Goal: Task Accomplishment & Management: Complete application form

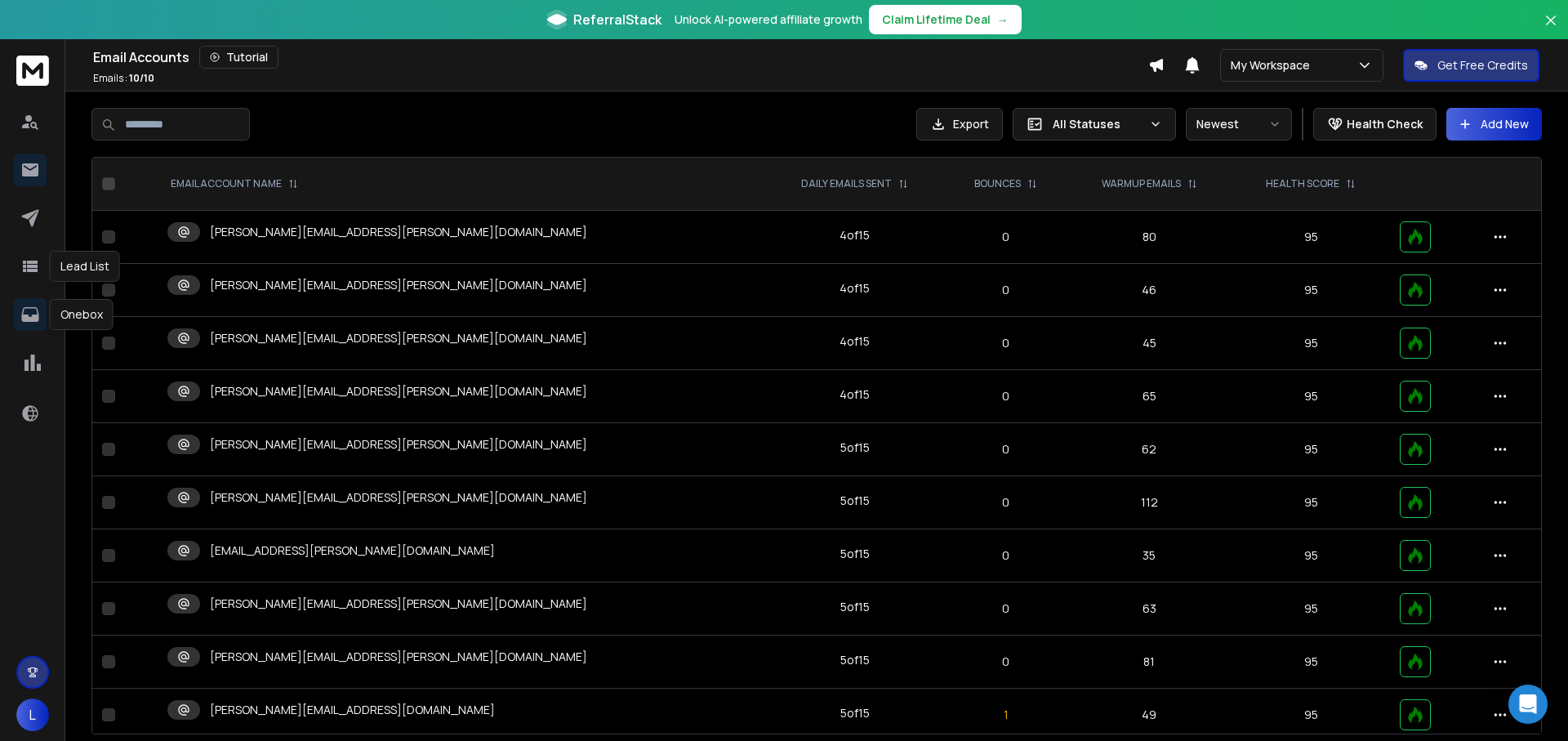
click at [27, 309] on icon at bounding box center [30, 314] width 20 height 20
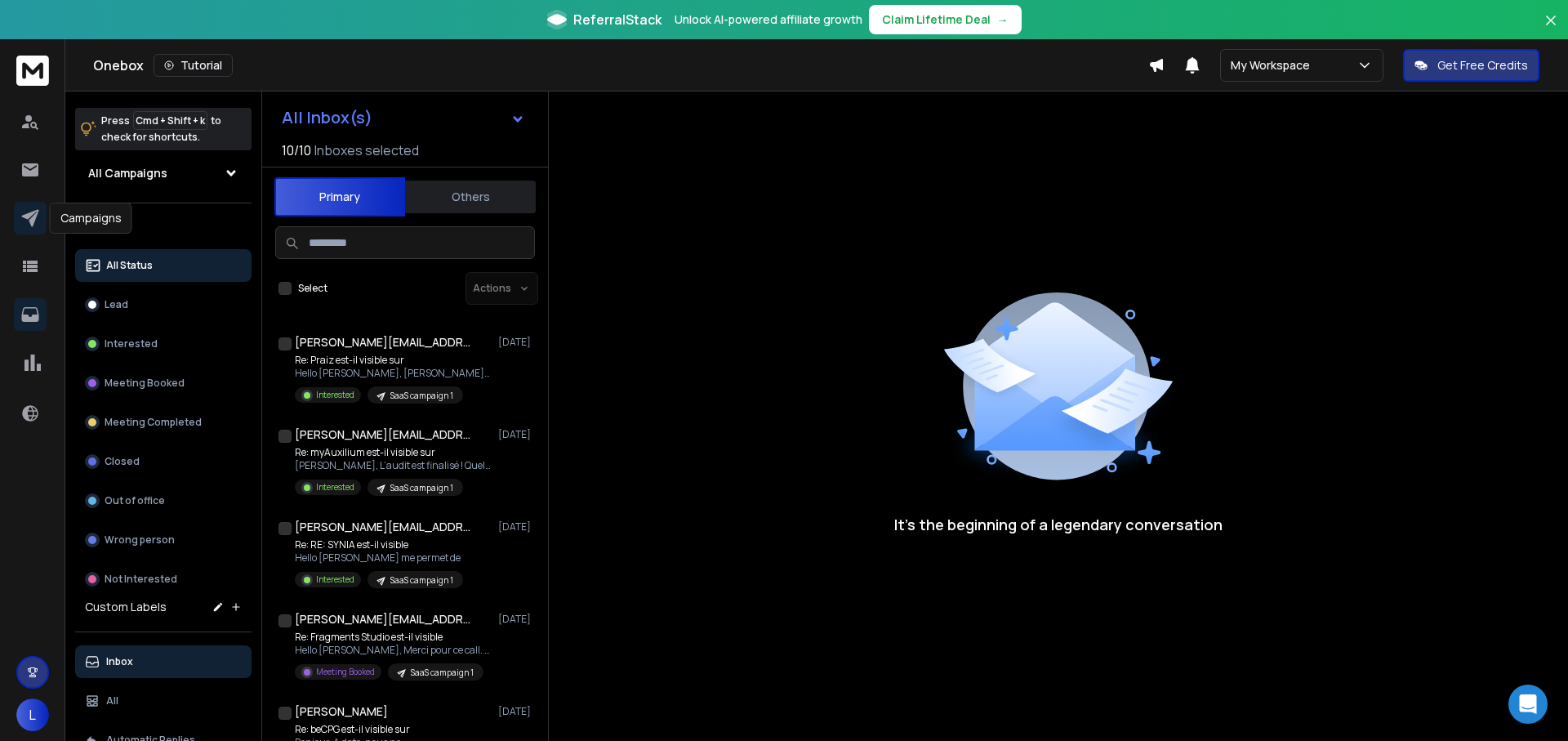
click at [27, 218] on icon at bounding box center [30, 218] width 18 height 18
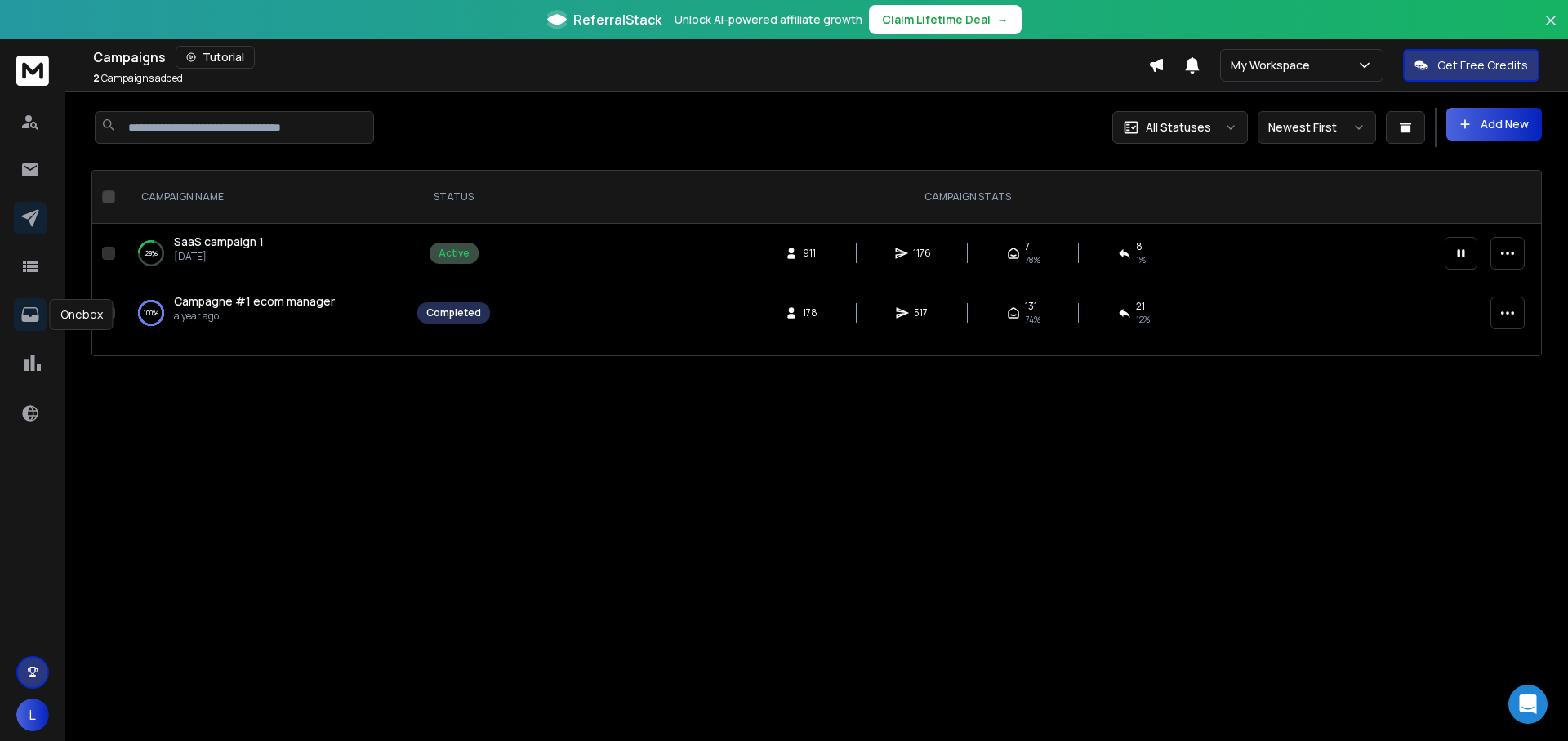
click at [30, 321] on icon at bounding box center [30, 314] width 18 height 15
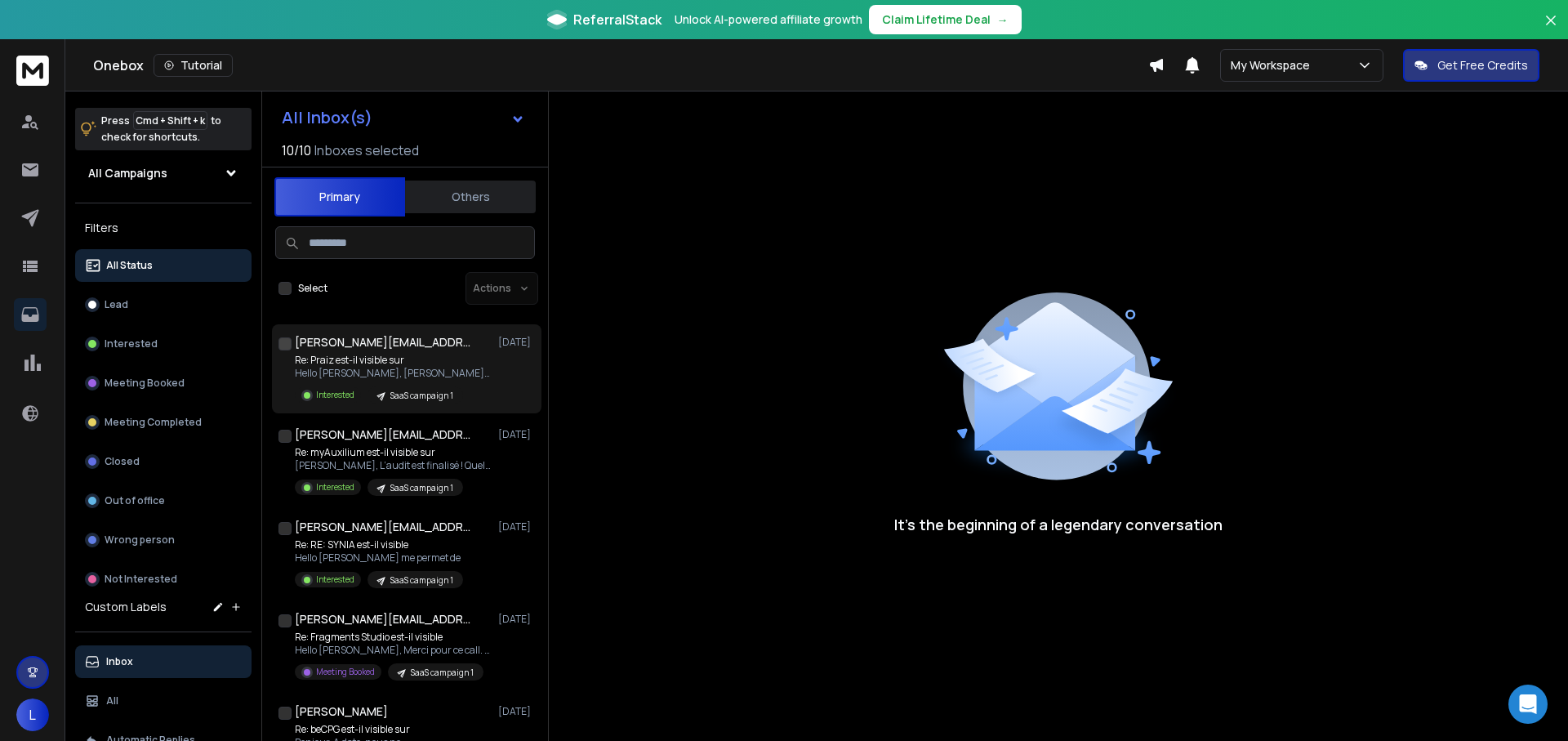
click at [426, 345] on div "[PERSON_NAME][EMAIL_ADDRESS][DOMAIN_NAME] [DATE]" at bounding box center [414, 342] width 240 height 17
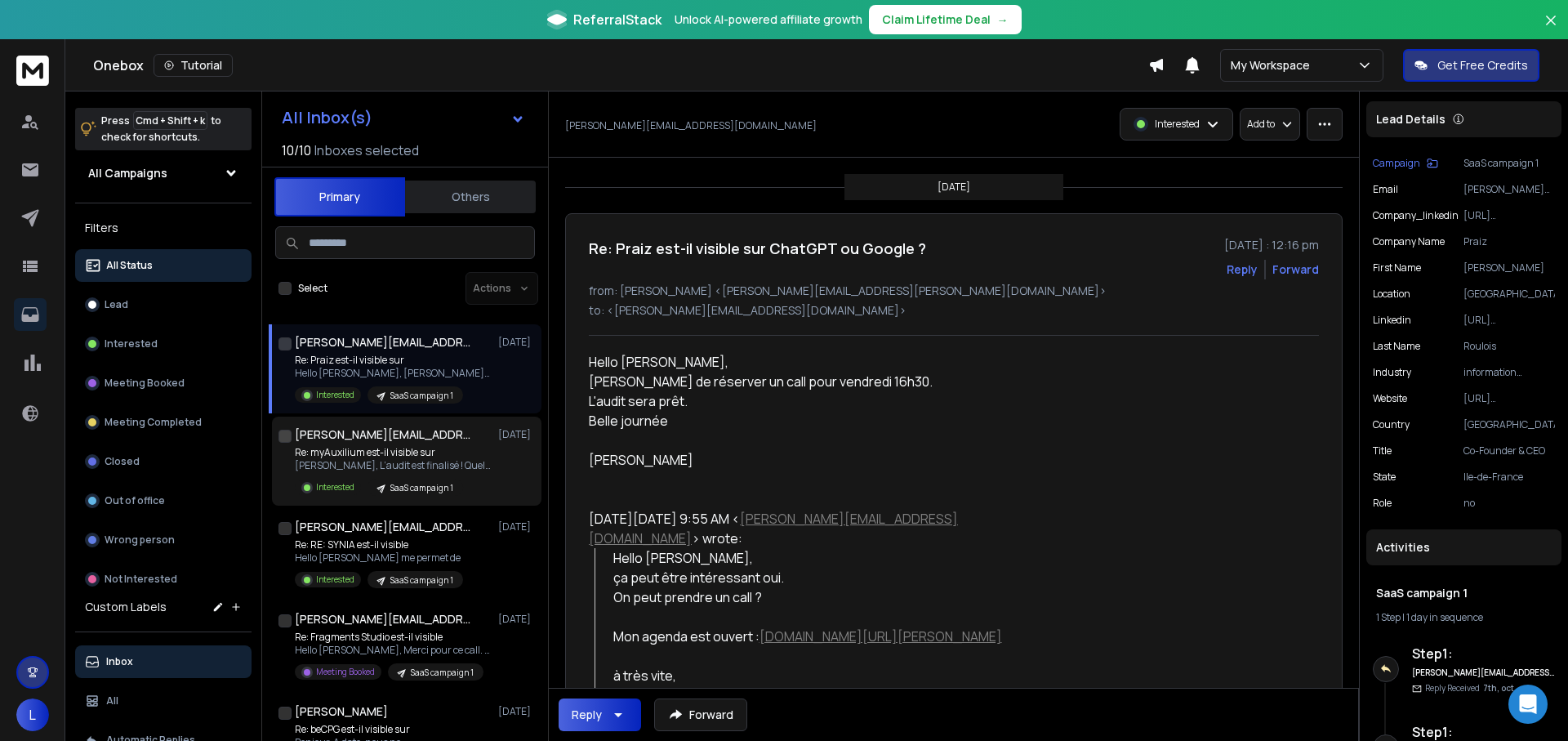
scroll to position [40, 0]
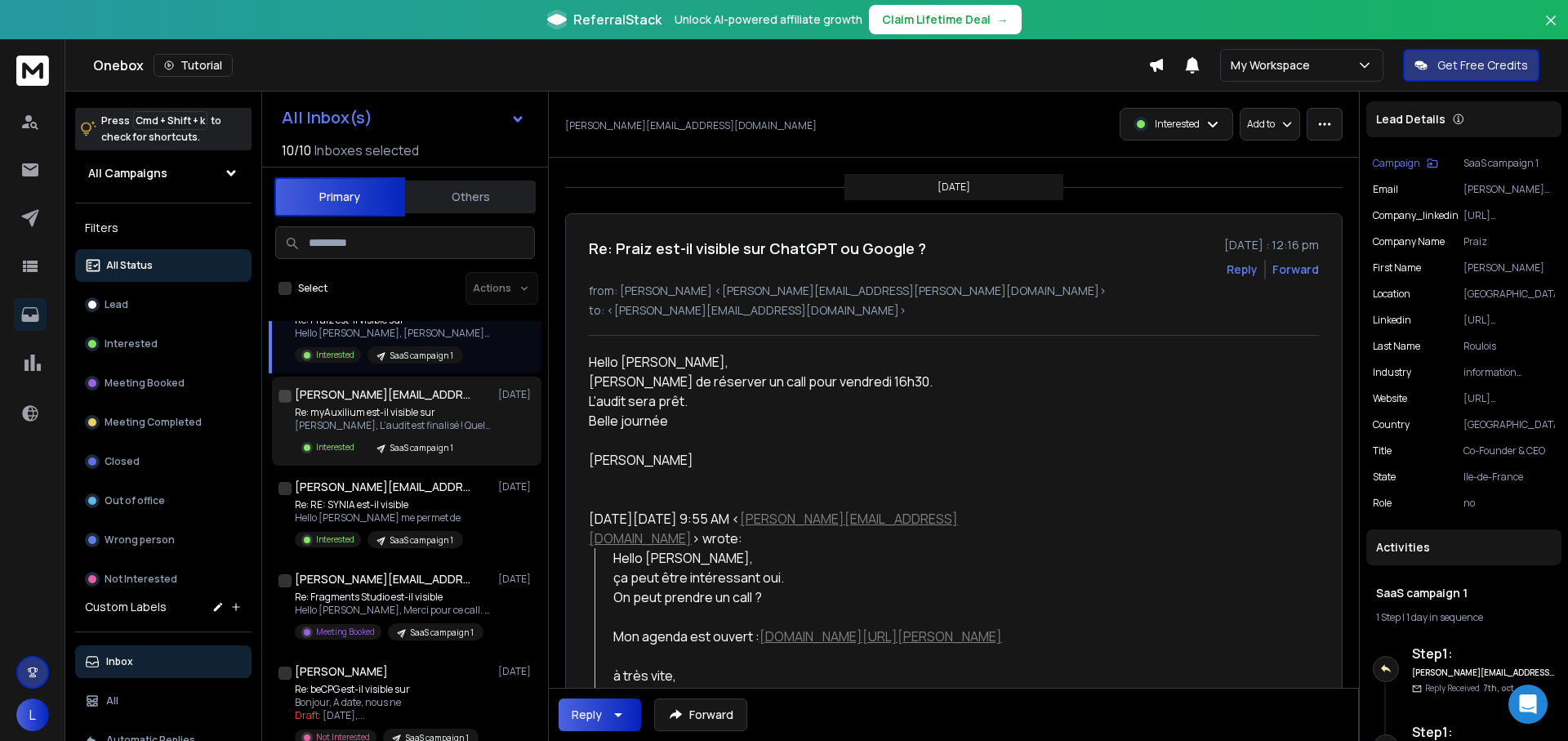
click at [474, 397] on div "[PERSON_NAME][EMAIL_ADDRESS][PERSON_NAME] [DATE]" at bounding box center [414, 394] width 240 height 17
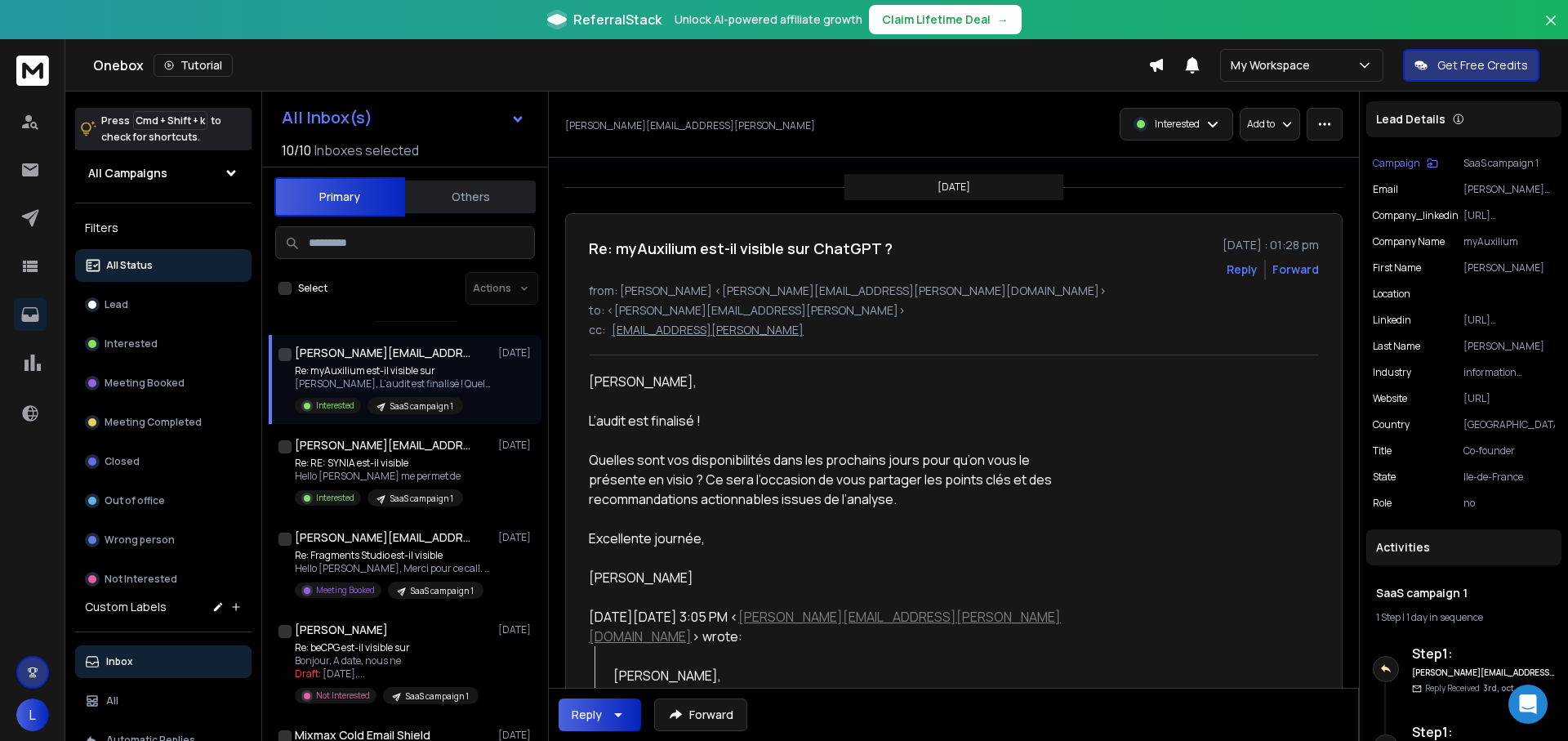
scroll to position [95, 0]
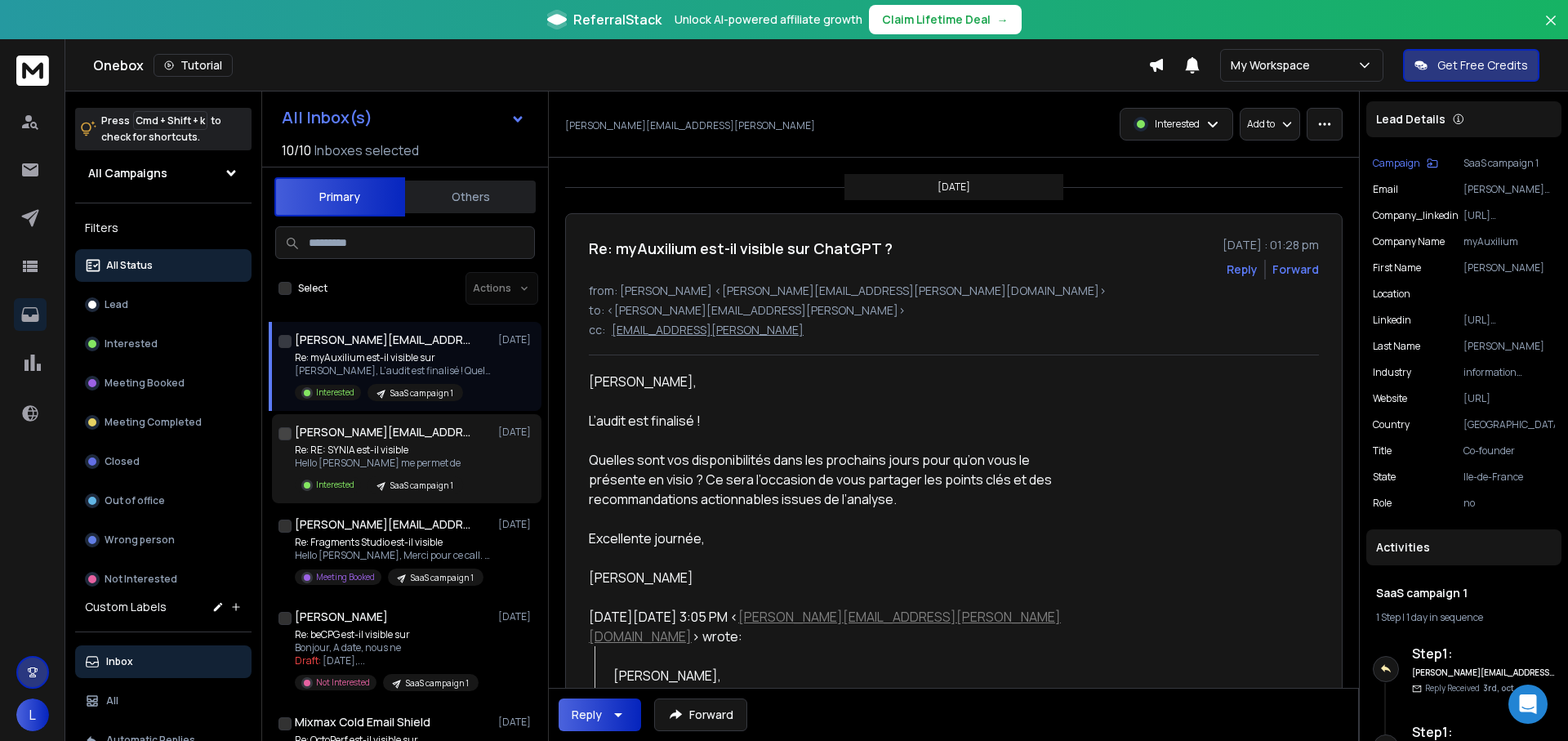
click at [456, 425] on div "[PERSON_NAME][EMAIL_ADDRESS][PERSON_NAME][DOMAIN_NAME] [DATE]" at bounding box center [414, 432] width 240 height 17
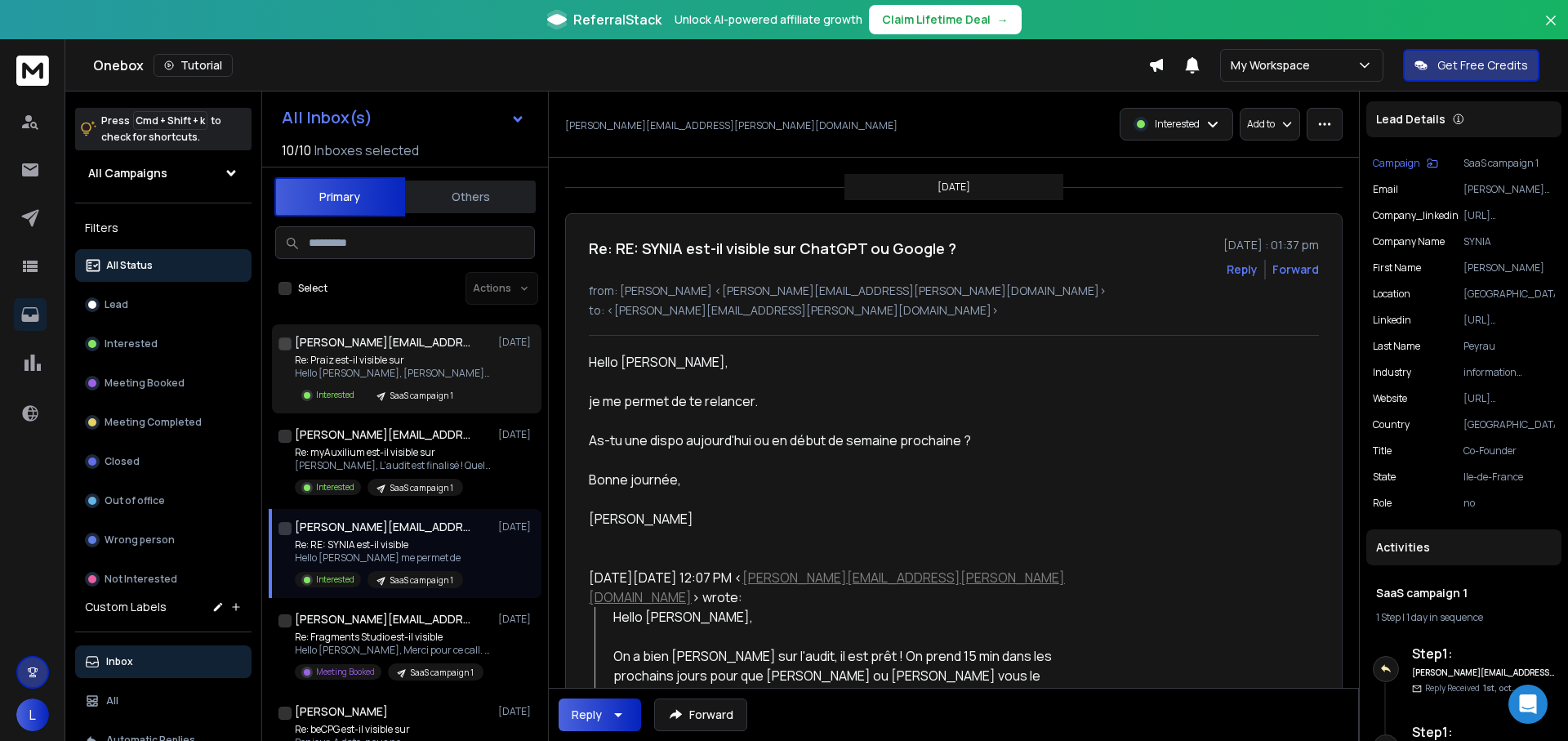
scroll to position [0, 0]
click at [438, 356] on p "Re: Praiz est-il visible sur" at bounding box center [392, 359] width 196 height 13
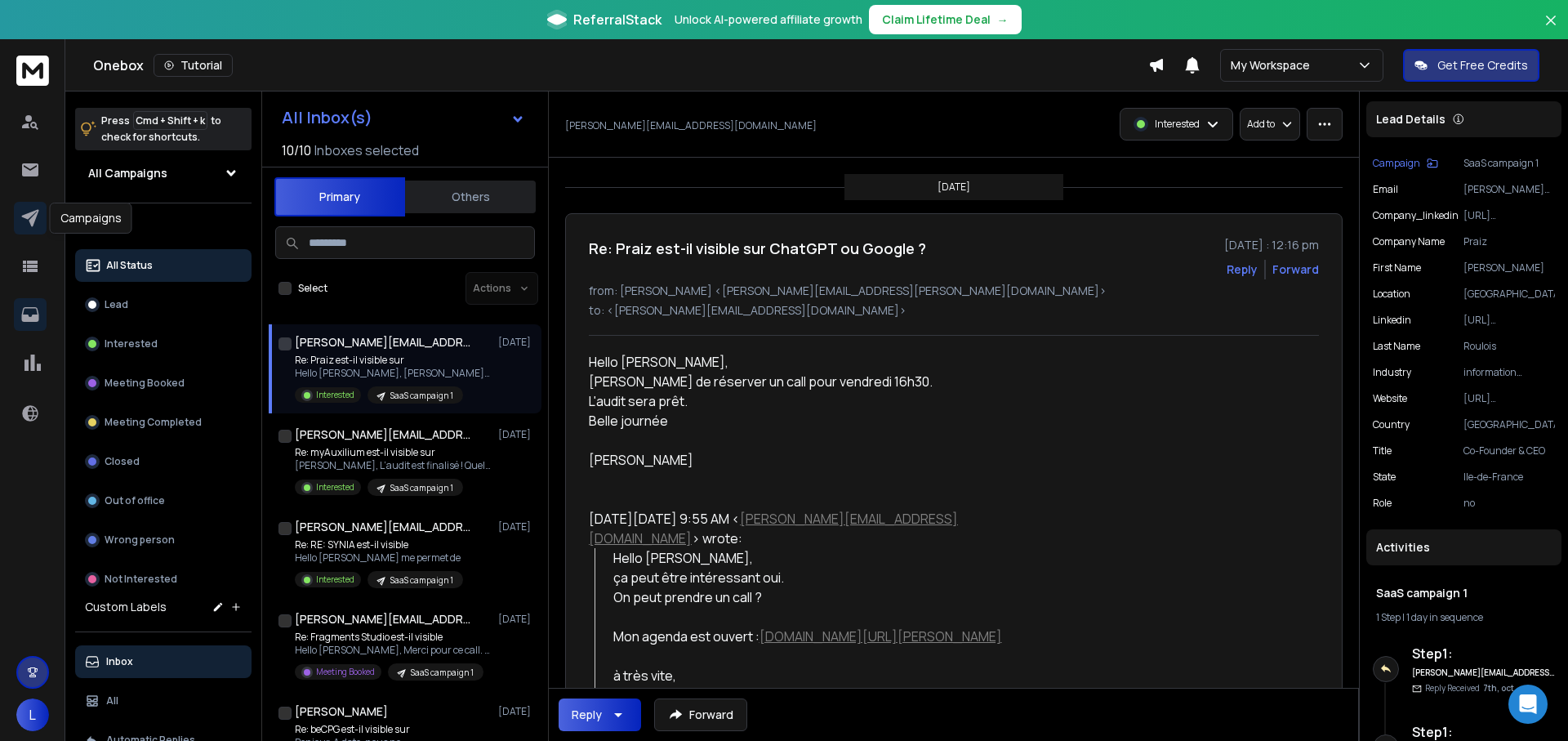
click at [29, 210] on icon at bounding box center [30, 218] width 20 height 20
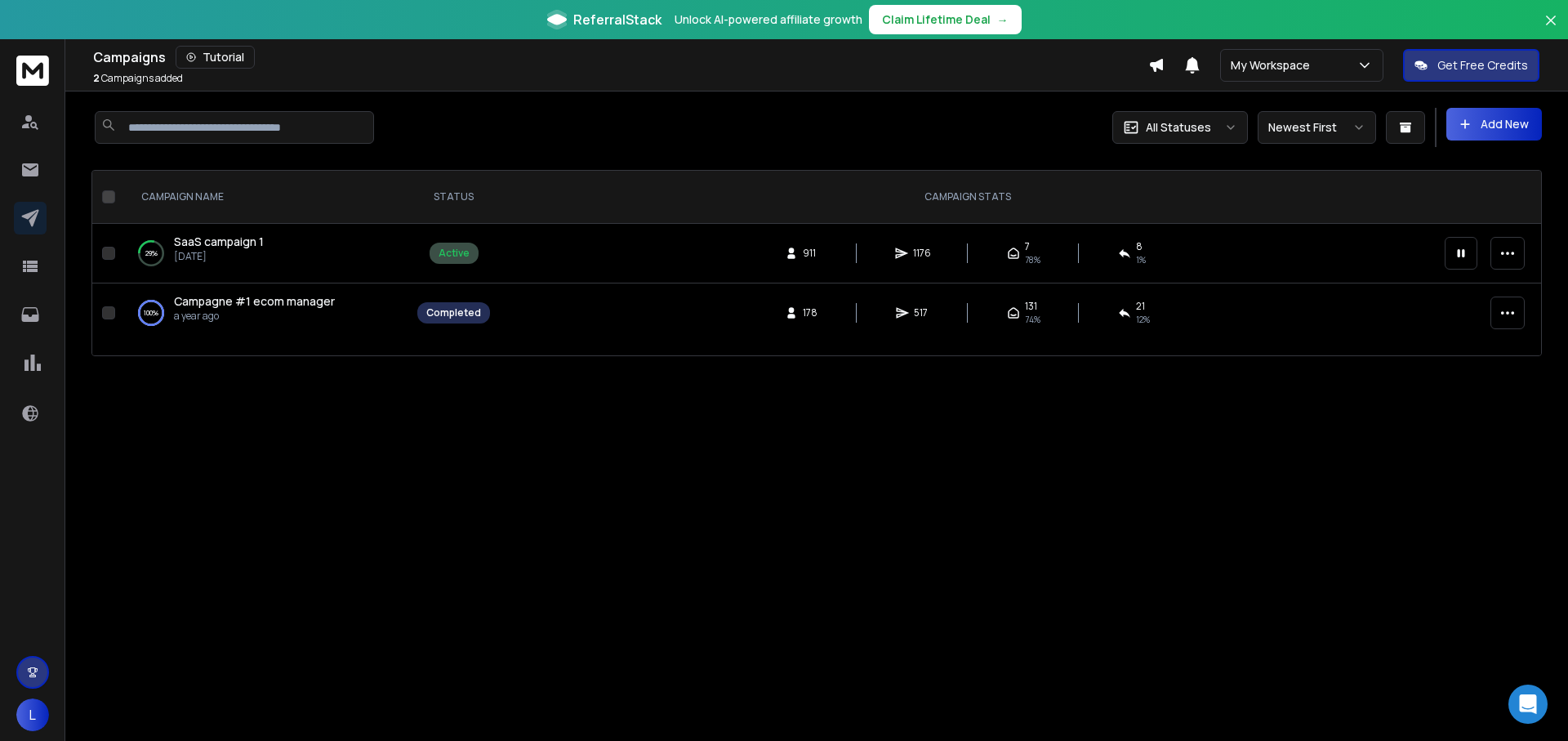
click at [305, 229] on td "29 % SaaS campaign 1 [DATE]" at bounding box center [264, 254] width 286 height 60
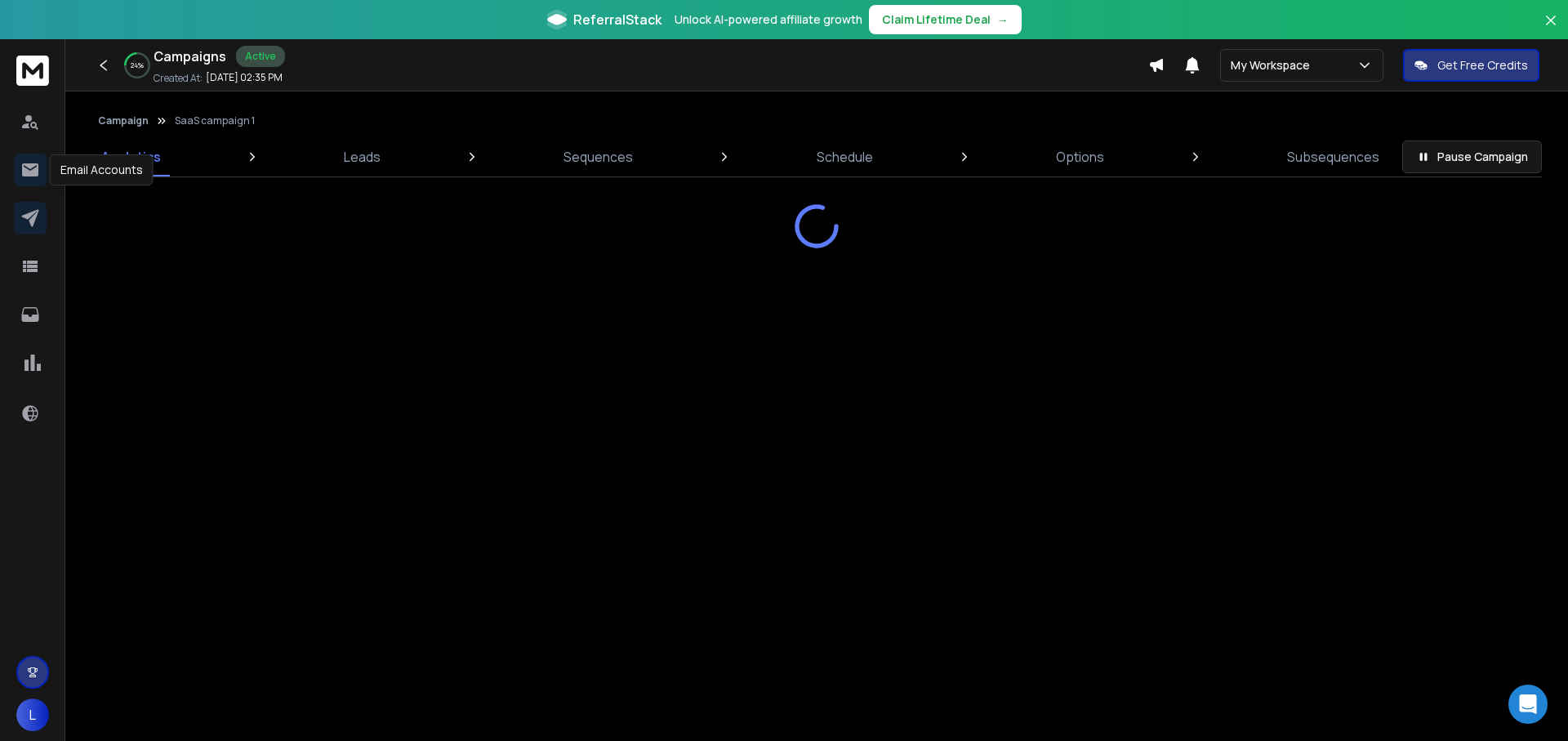
click at [39, 169] on icon at bounding box center [30, 170] width 20 height 20
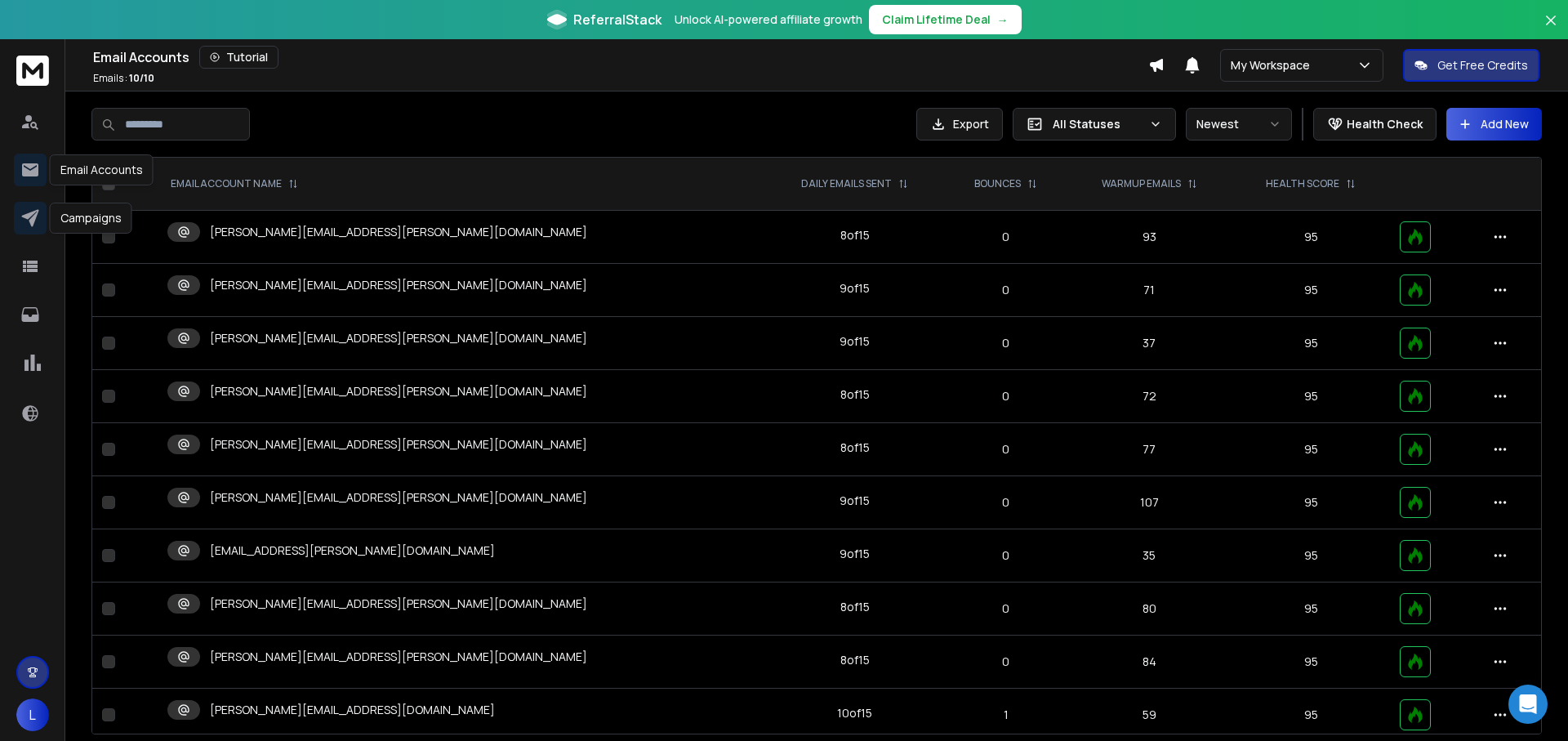
click at [37, 228] on link at bounding box center [29, 217] width 32 height 32
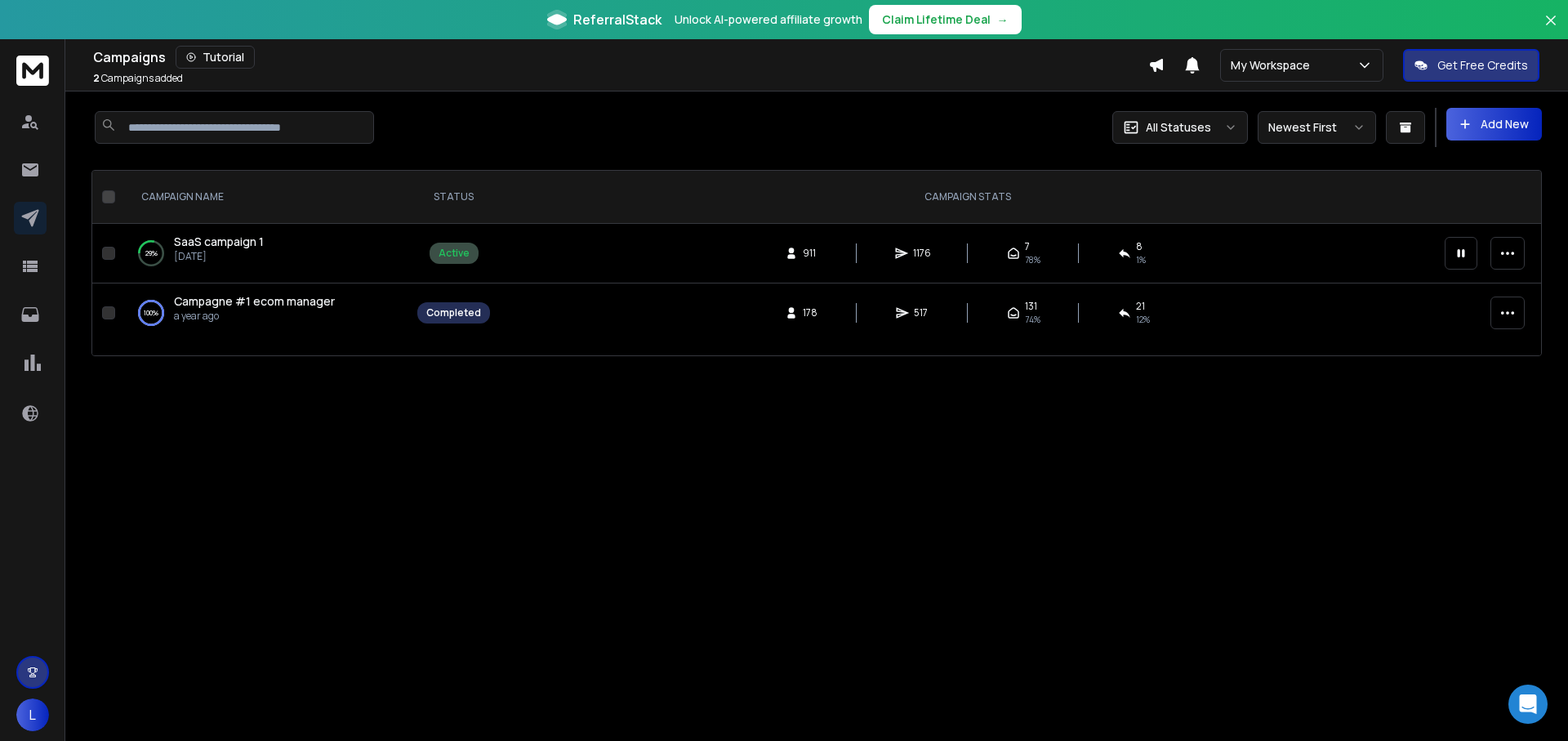
click at [324, 251] on div "29 % SaaS campaign 1 [DATE]" at bounding box center [264, 254] width 254 height 39
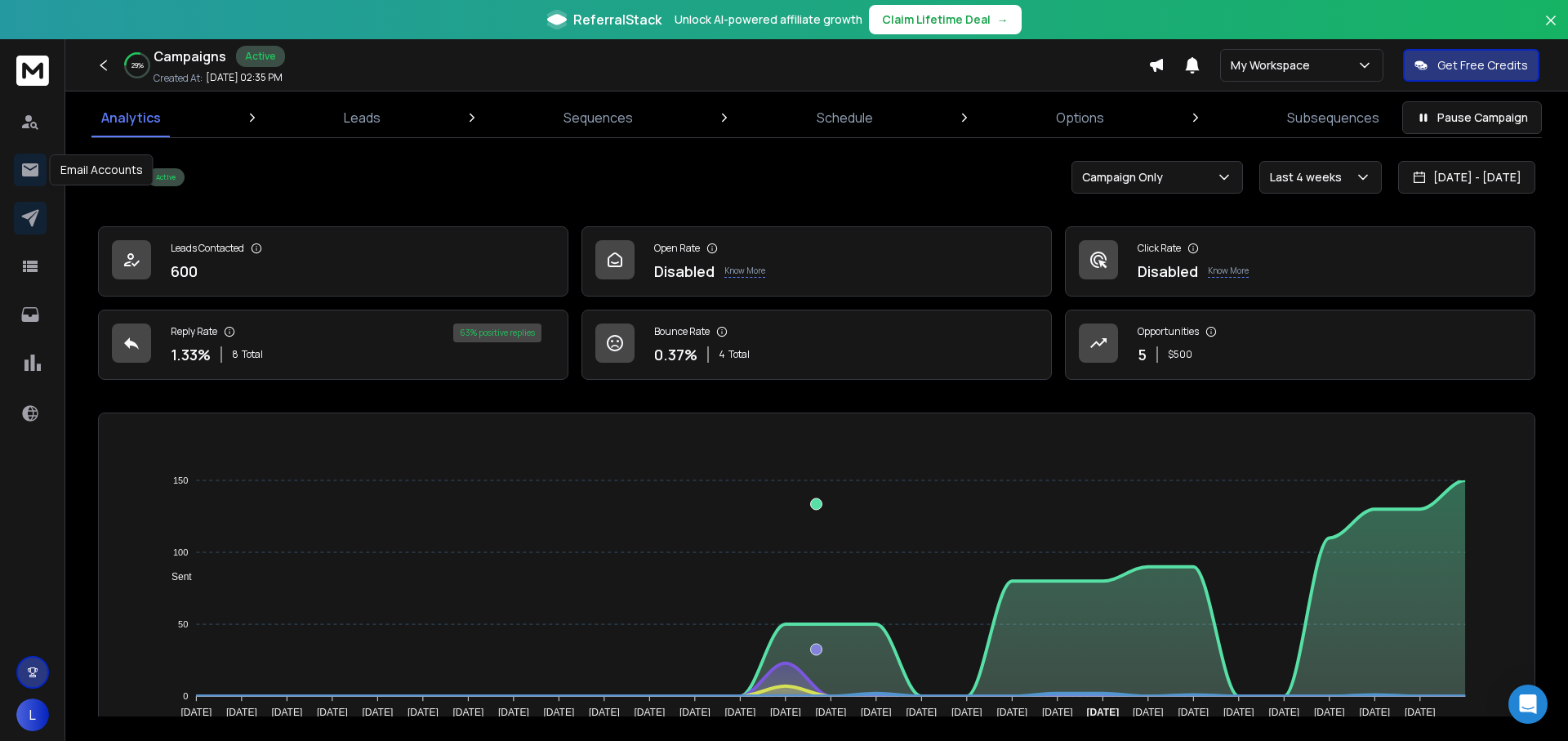
click at [37, 164] on icon at bounding box center [30, 169] width 17 height 13
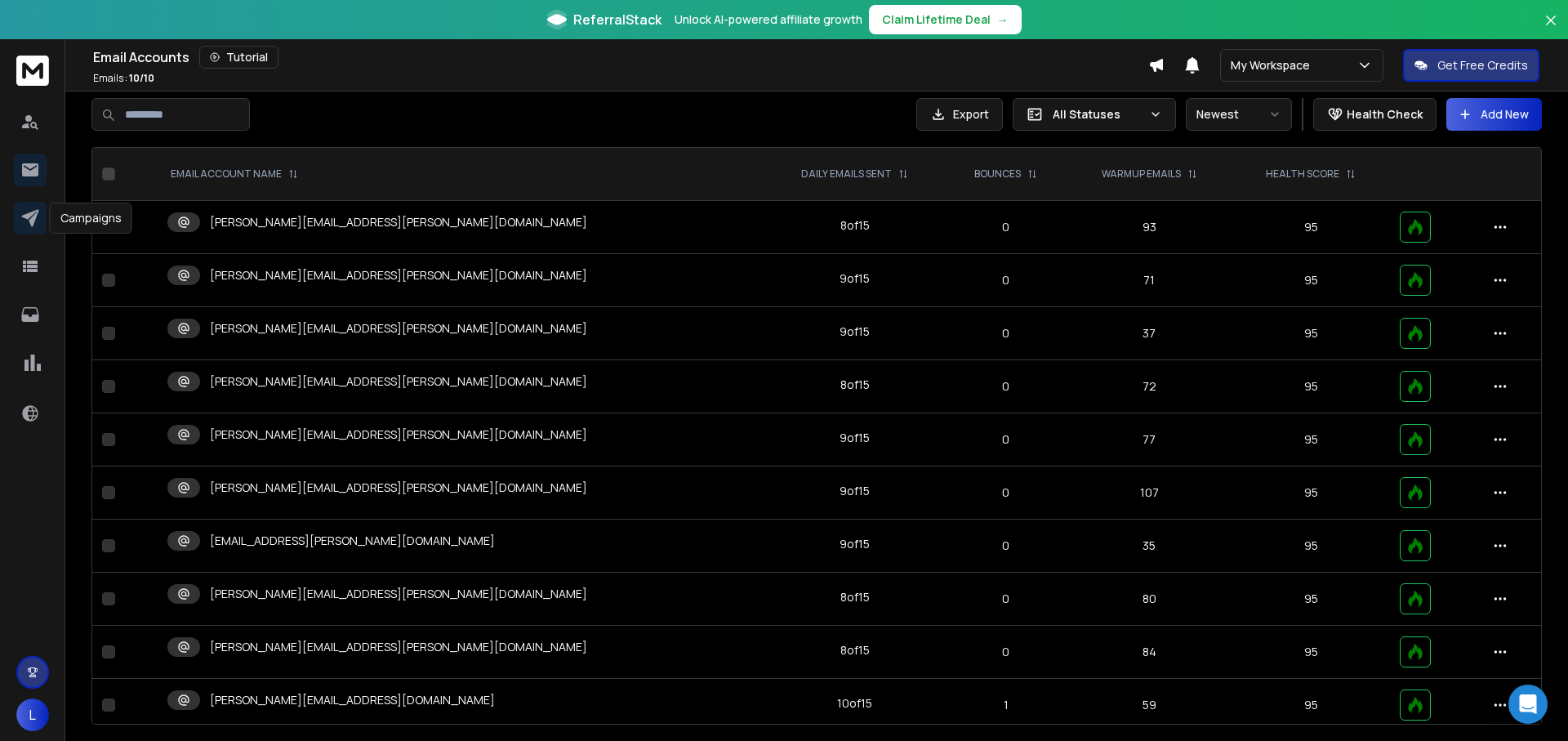
click at [25, 223] on icon at bounding box center [30, 218] width 20 height 20
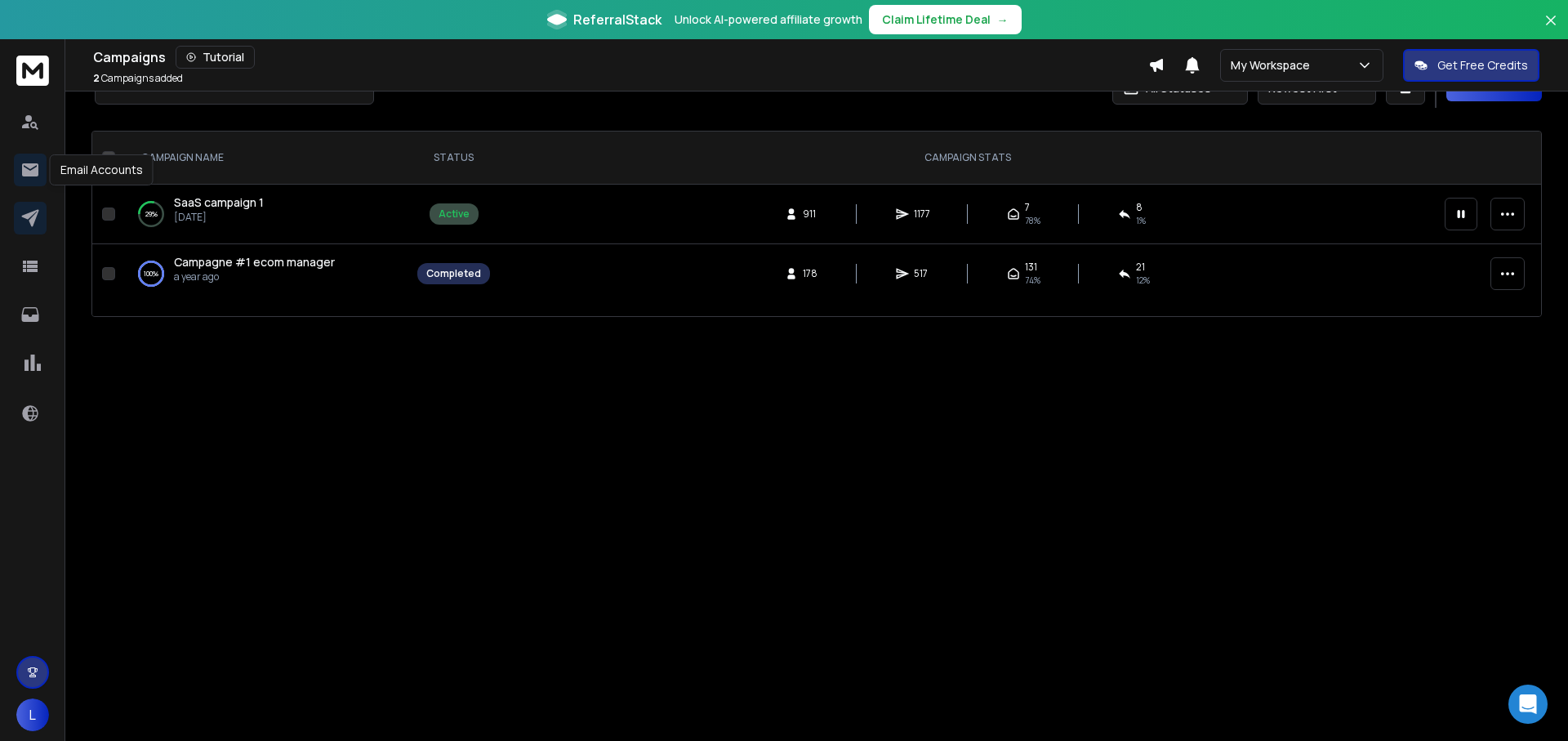
click at [26, 170] on icon at bounding box center [30, 169] width 17 height 13
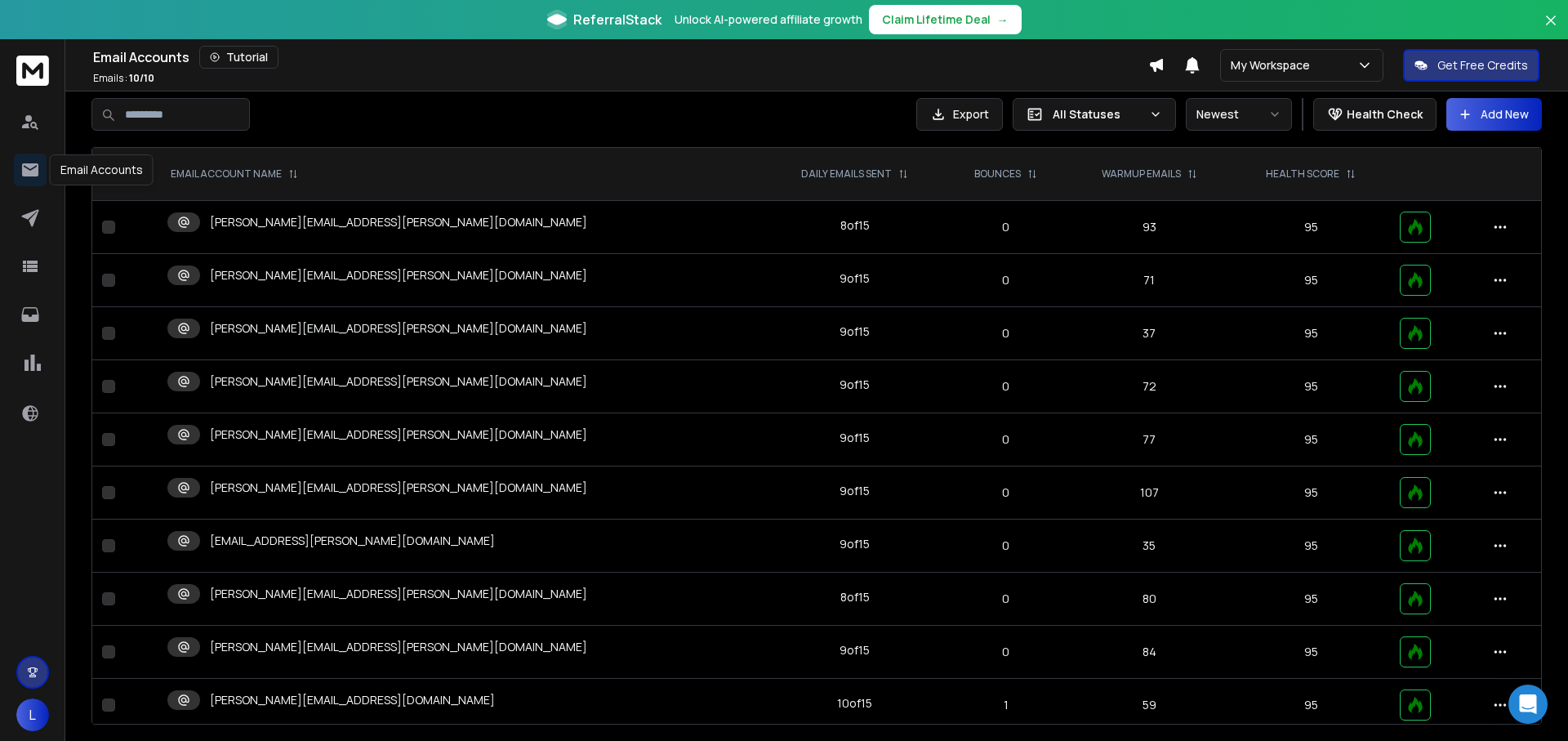
click at [23, 170] on icon at bounding box center [30, 169] width 17 height 13
click at [43, 219] on link at bounding box center [29, 217] width 32 height 32
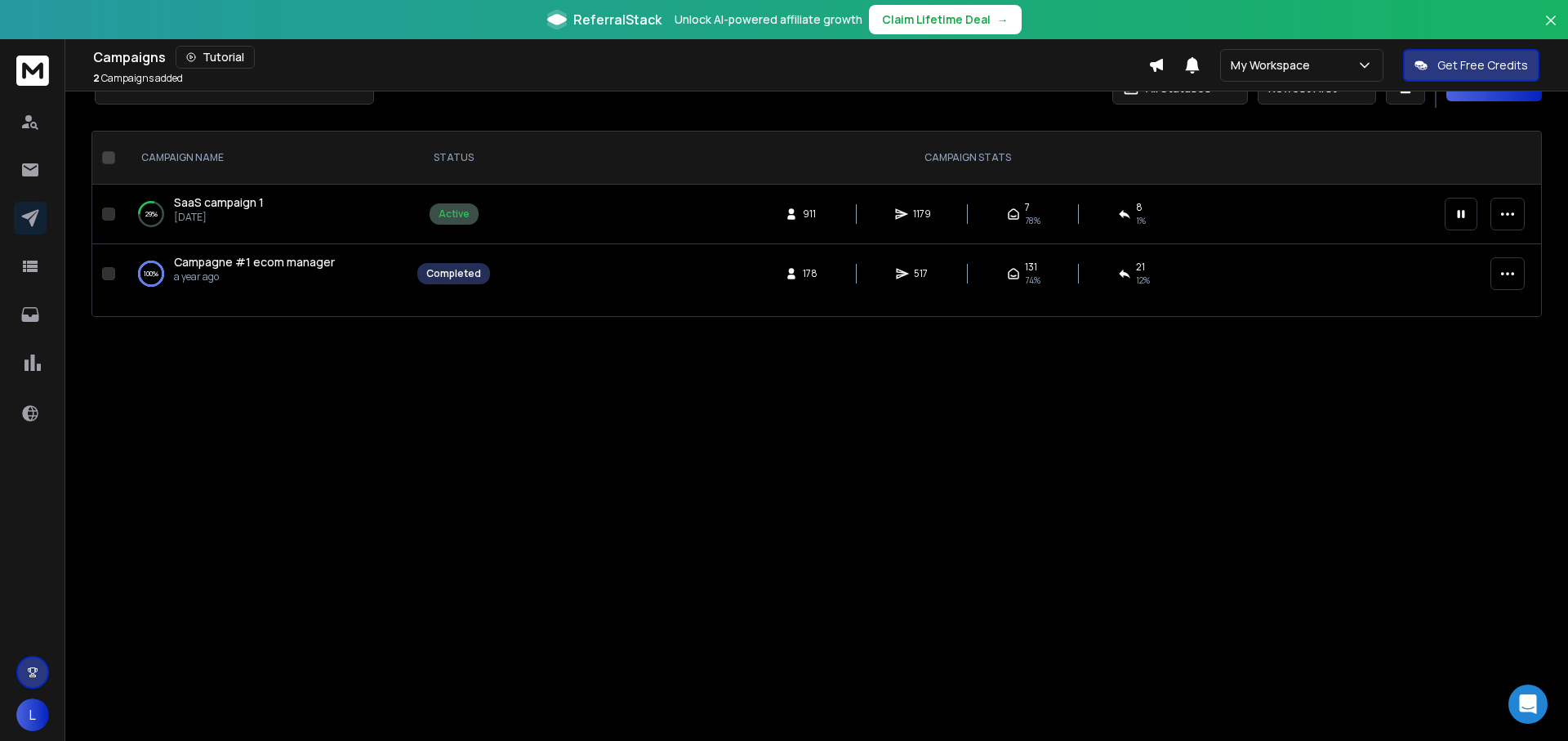
click at [208, 203] on span "SaaS campaign 1" at bounding box center [219, 203] width 90 height 16
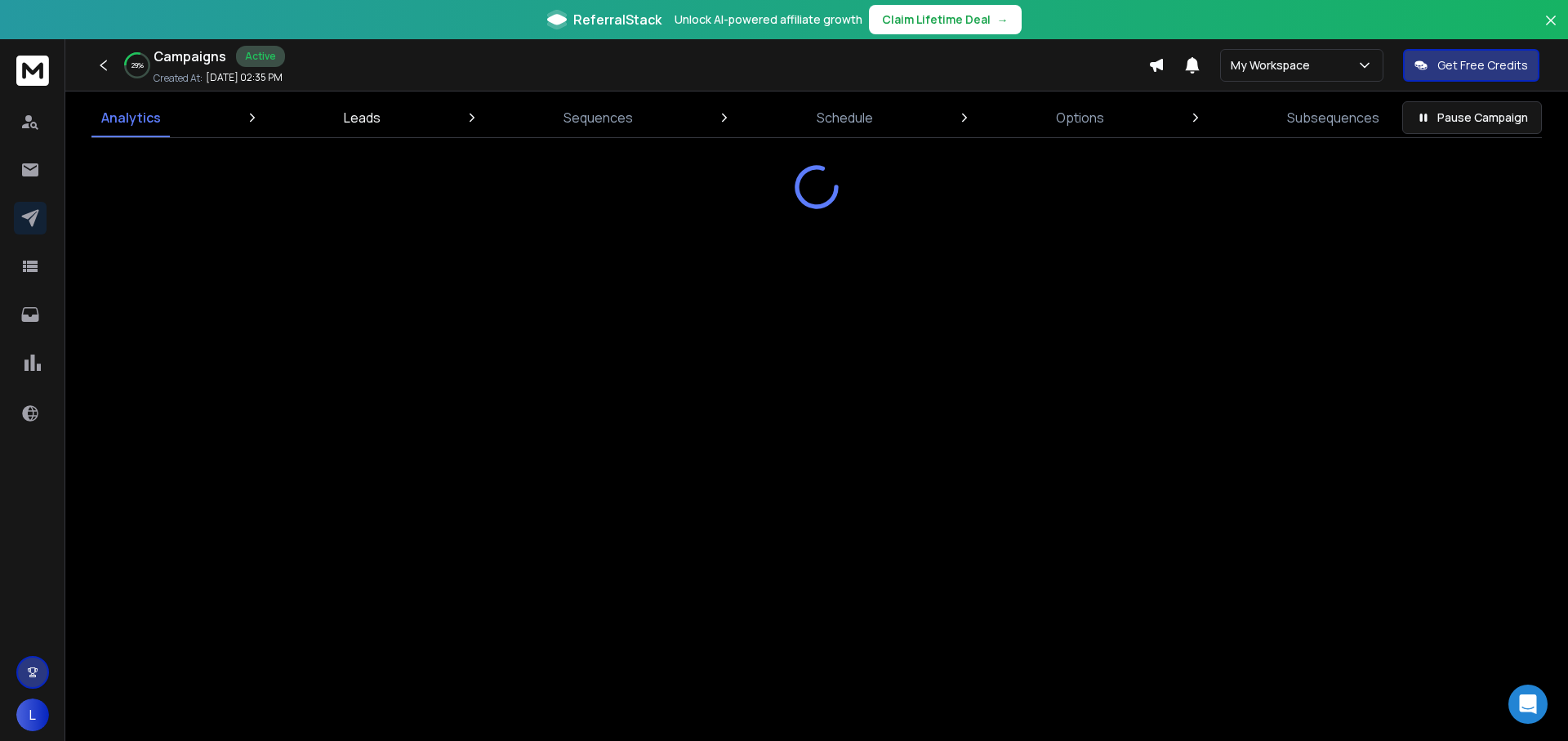
click at [382, 130] on link "Leads" at bounding box center [362, 117] width 57 height 39
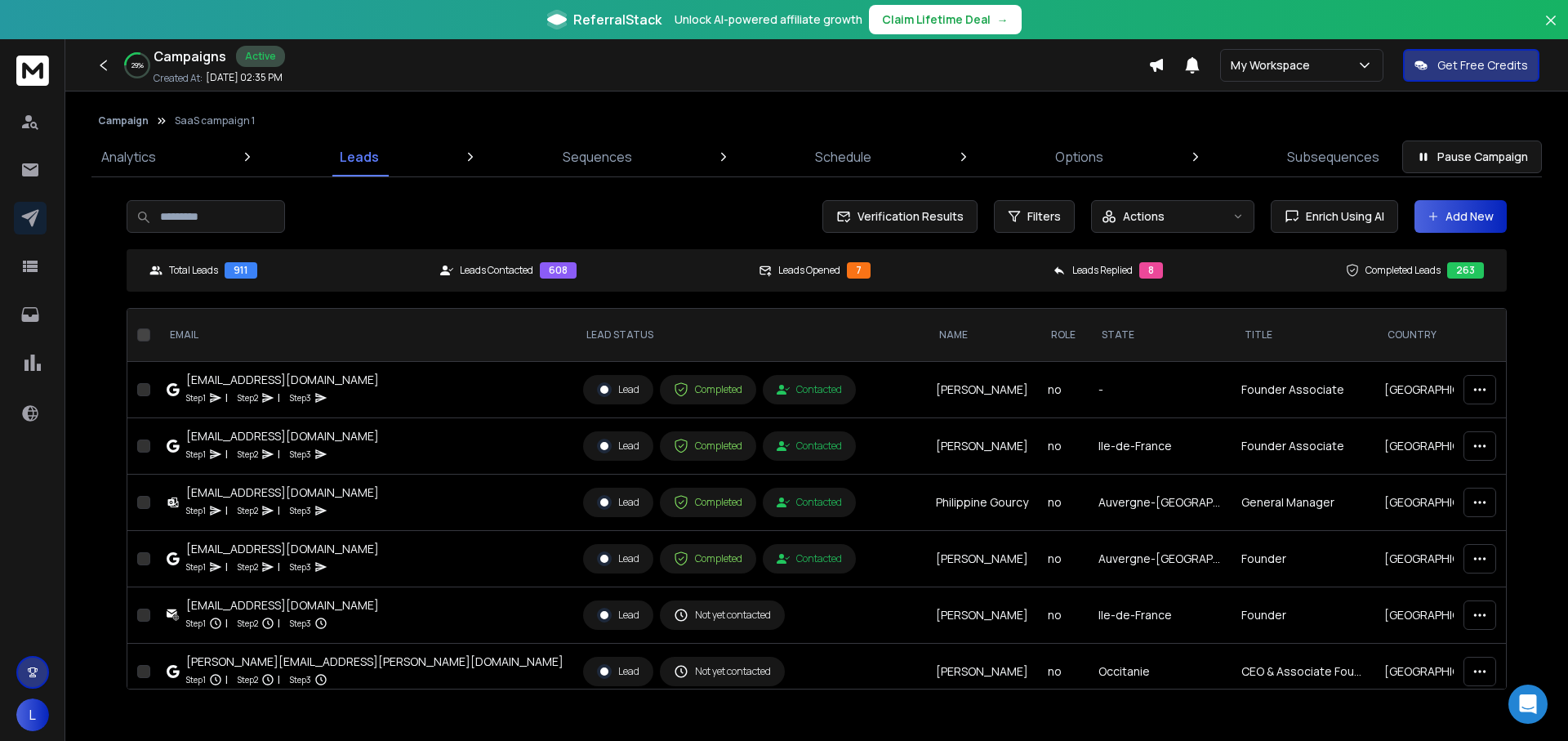
click at [1443, 200] on button "Add New" at bounding box center [1460, 215] width 92 height 32
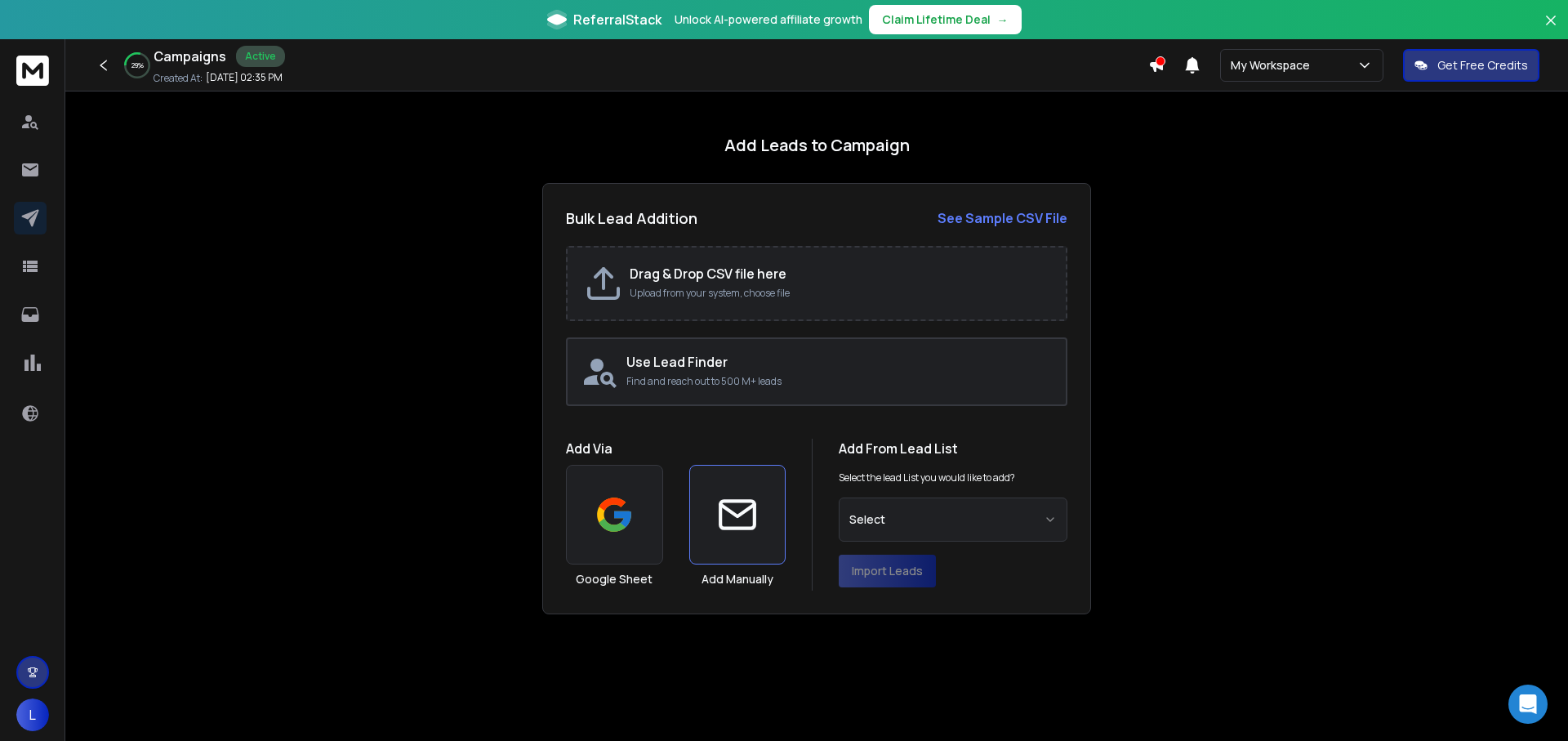
click at [750, 490] on icon at bounding box center [738, 515] width 41 height 49
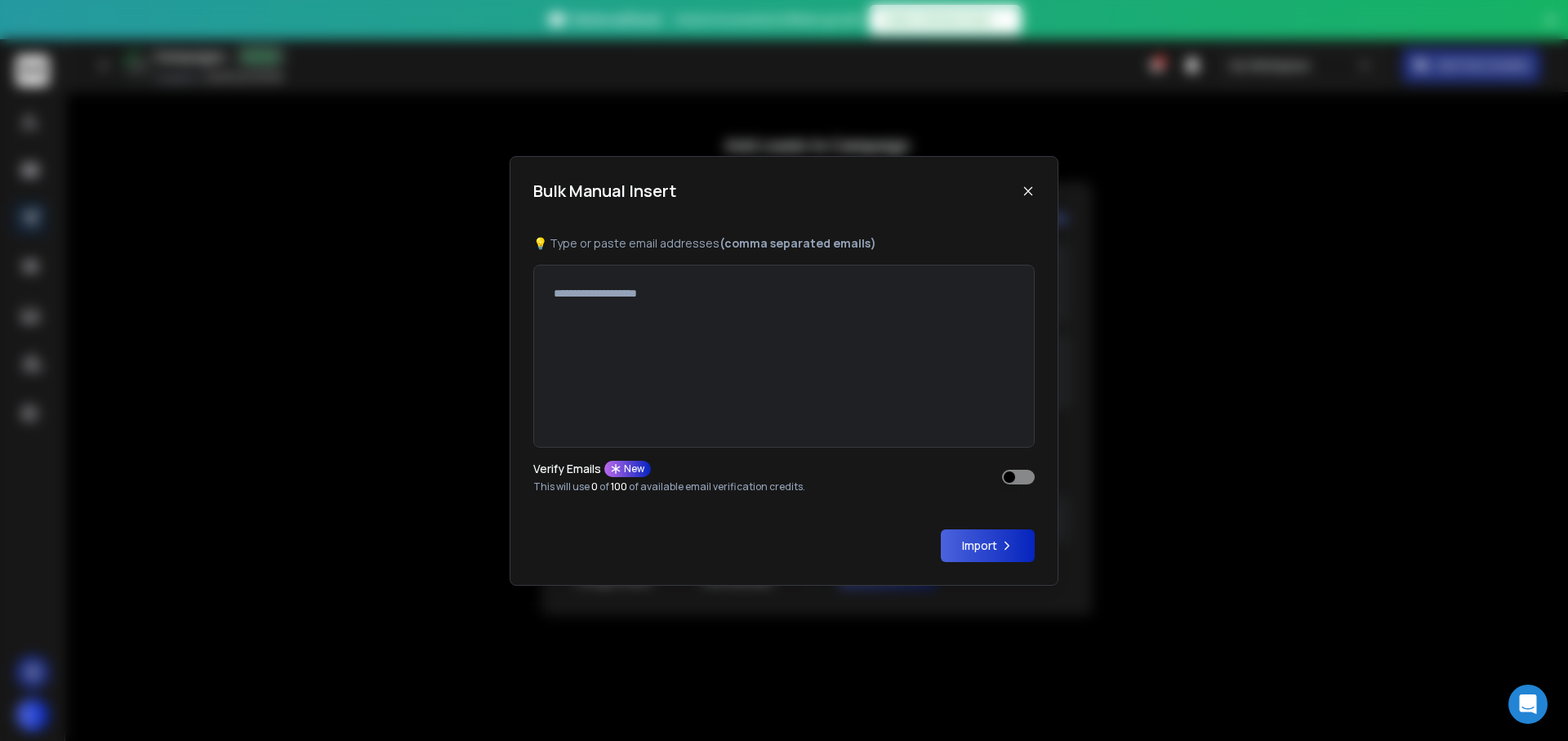
click at [674, 299] on textarea at bounding box center [784, 355] width 501 height 183
click at [627, 316] on textarea at bounding box center [784, 355] width 501 height 183
paste textarea "**********"
type textarea "**********"
click at [1002, 547] on icon "submit" at bounding box center [1006, 545] width 13 height 13
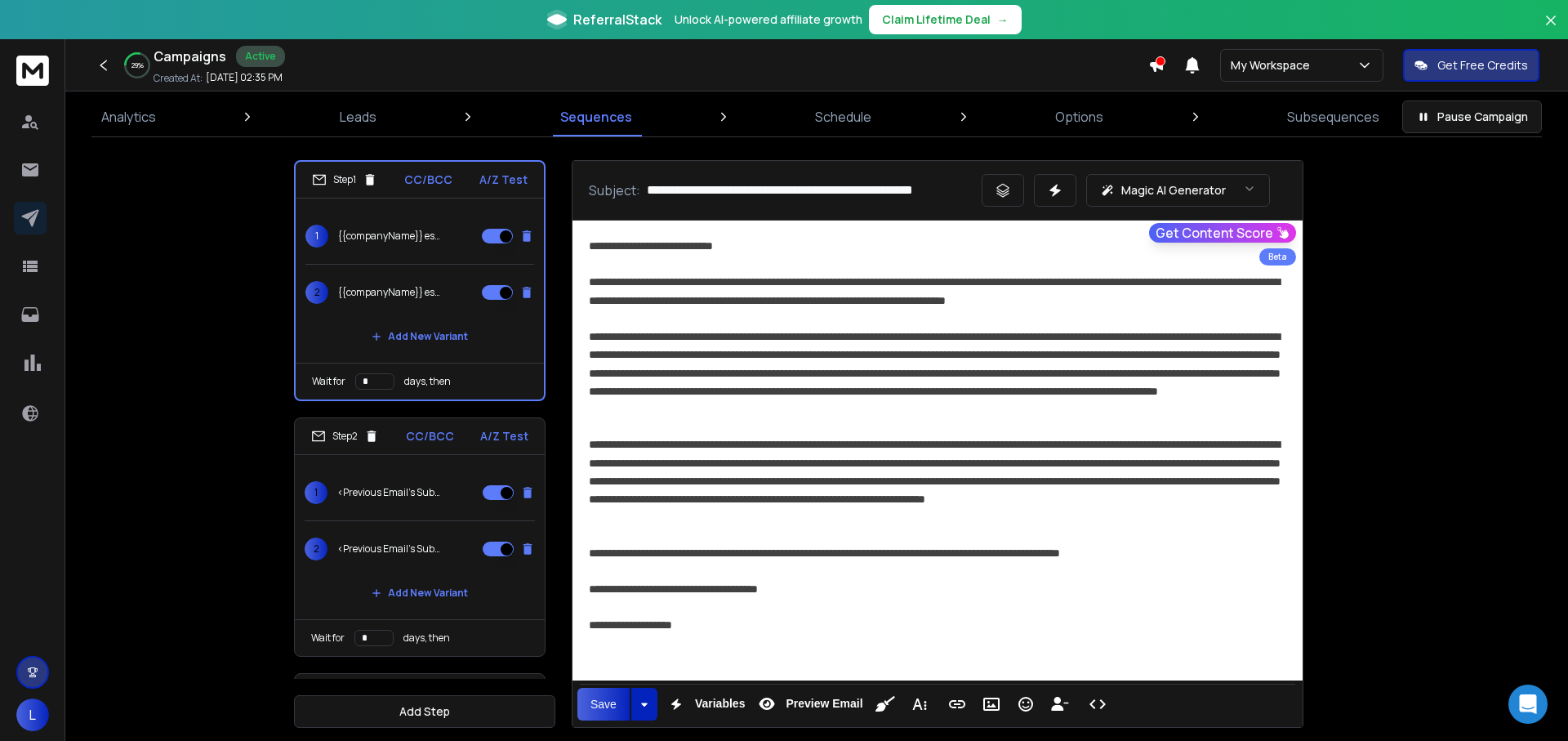
scroll to position [39, 0]
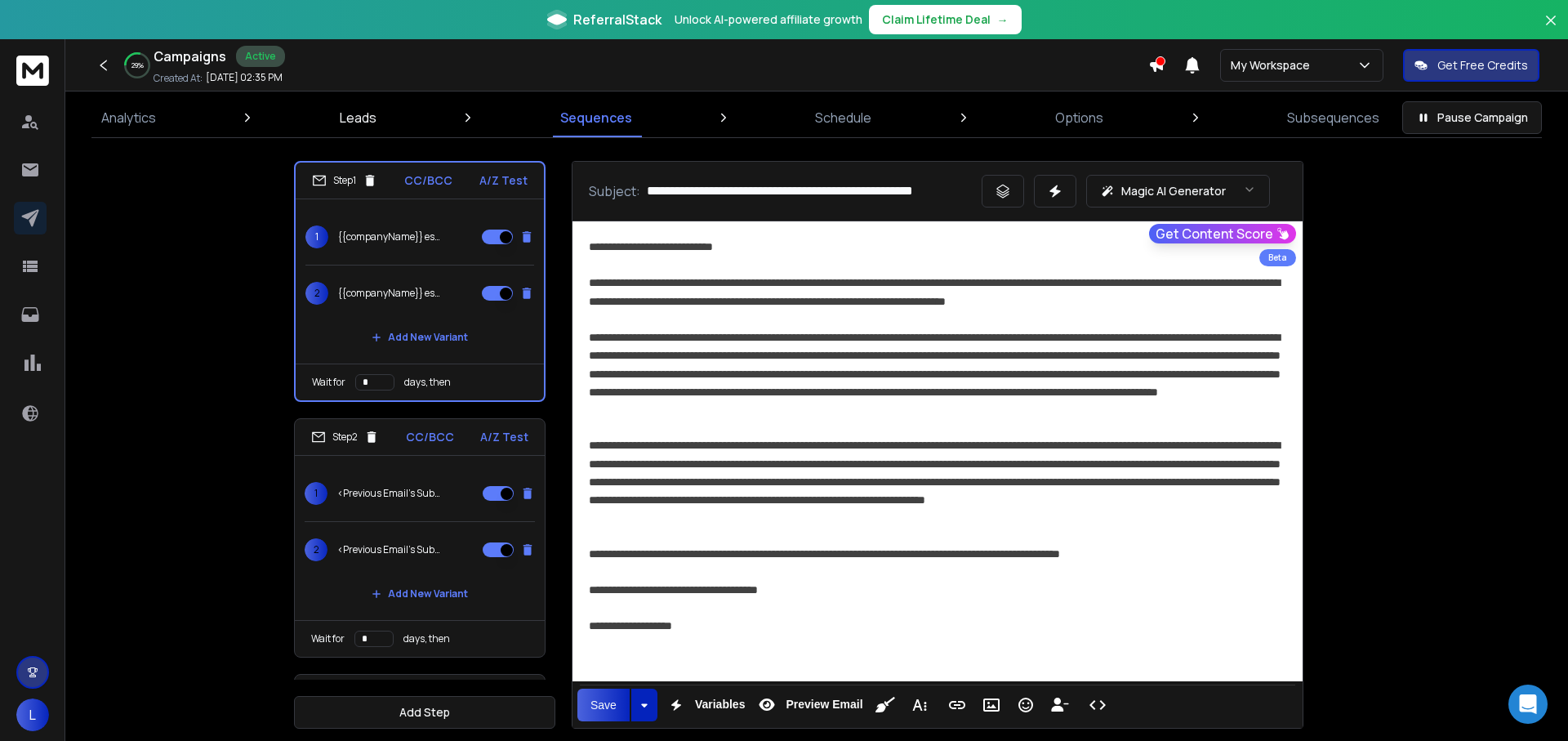
click at [357, 109] on p "Leads" at bounding box center [358, 117] width 37 height 20
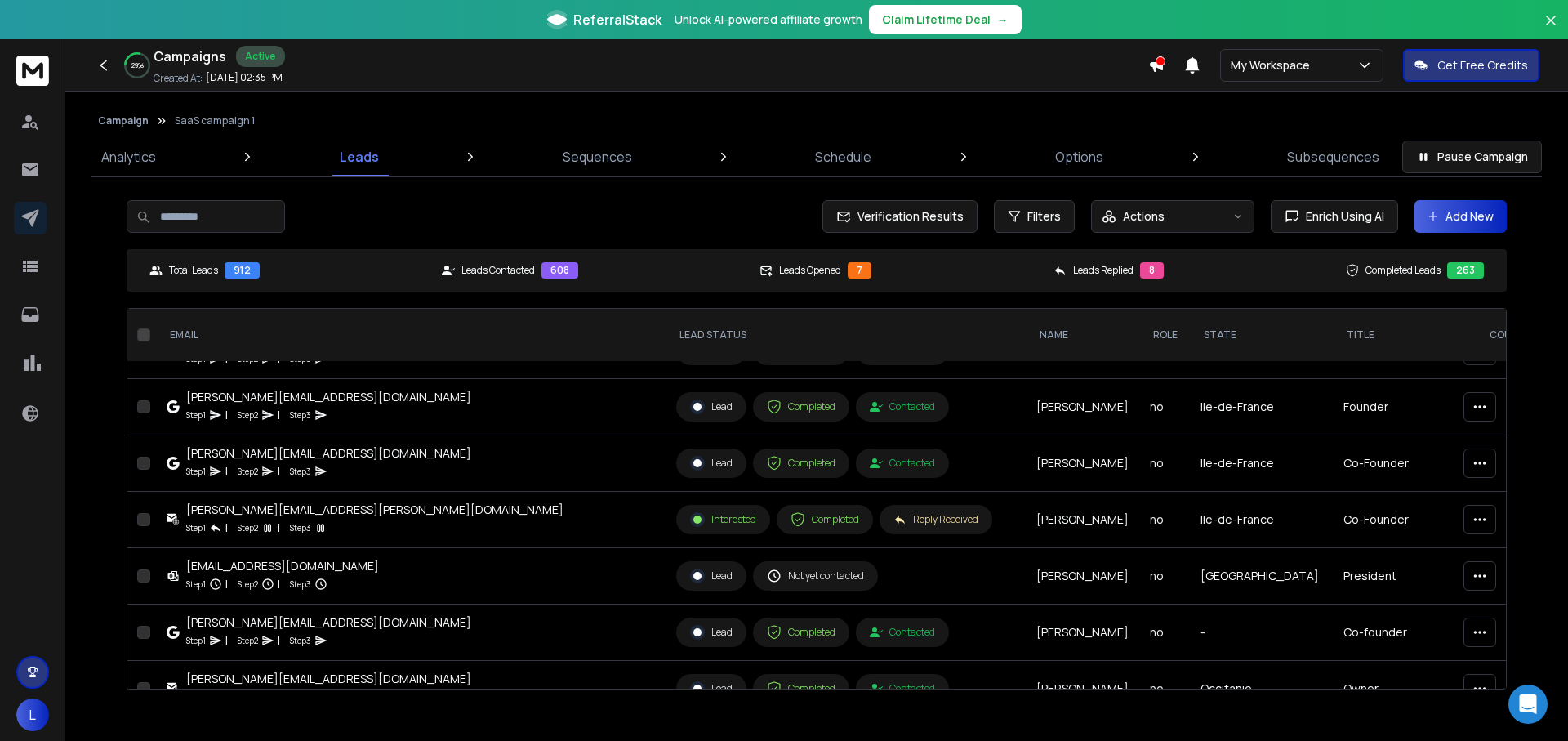
scroll to position [5321, 0]
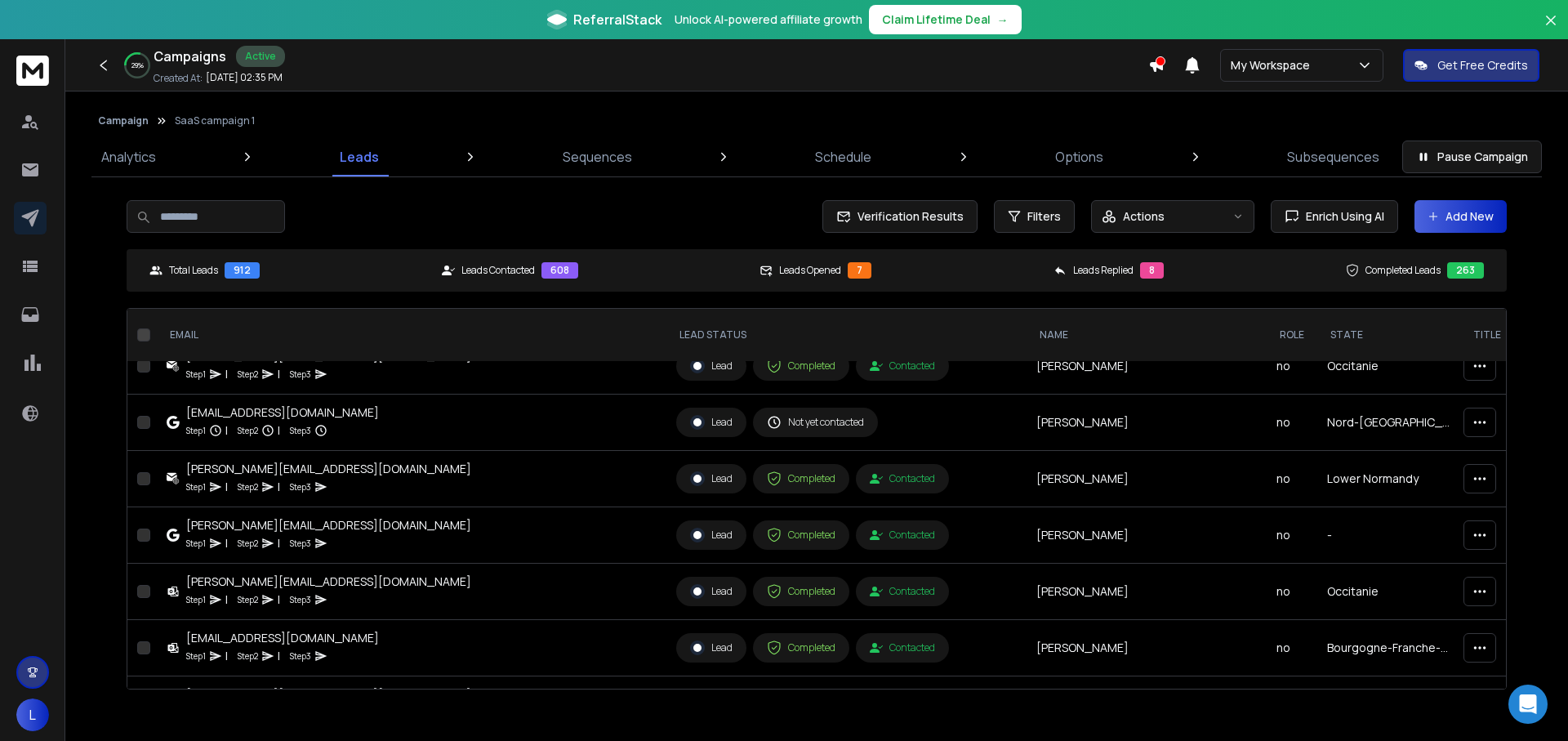
click at [220, 200] on input at bounding box center [206, 215] width 159 height 32
paste input "**********"
type input "**********"
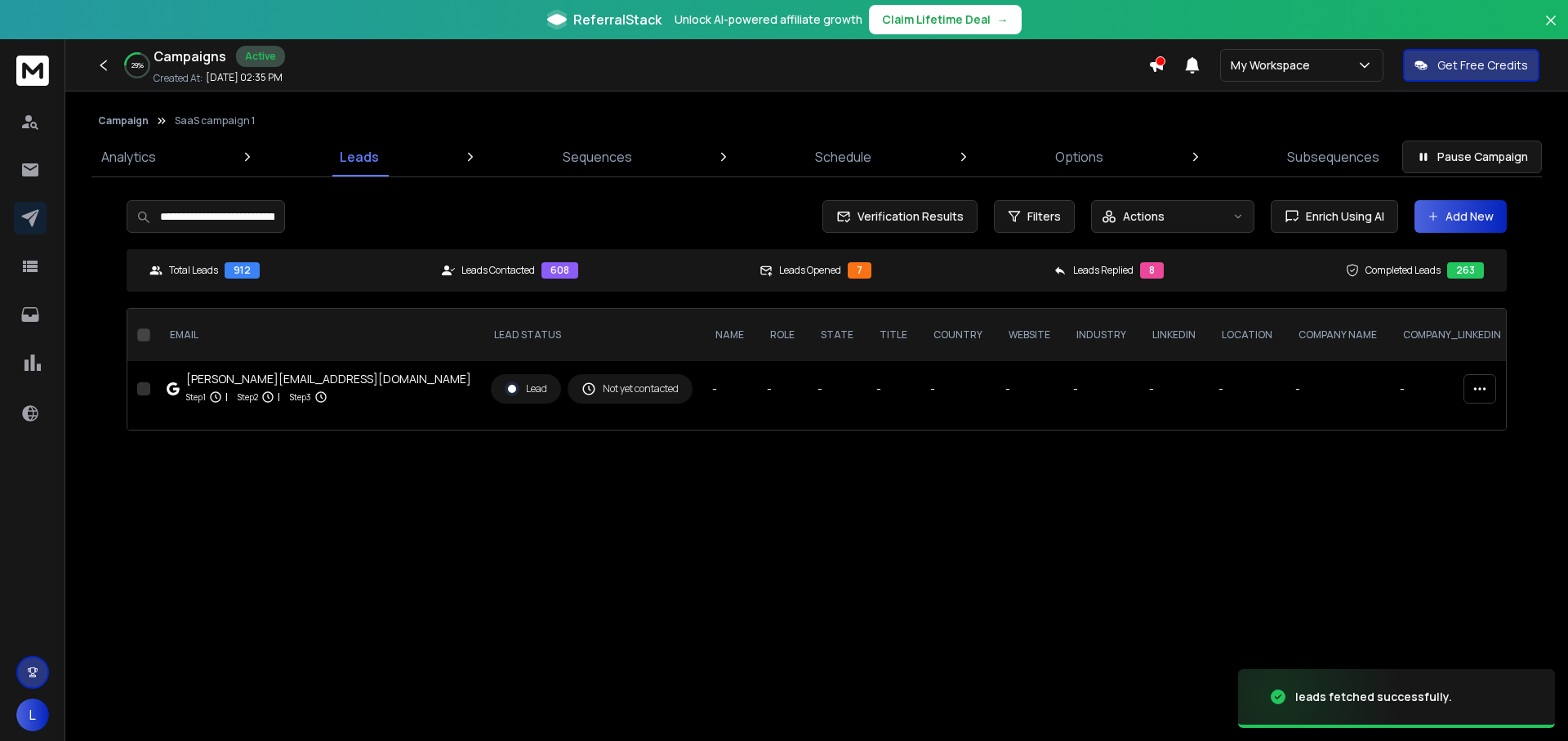
click at [1472, 382] on icon "button" at bounding box center [1479, 389] width 15 height 15
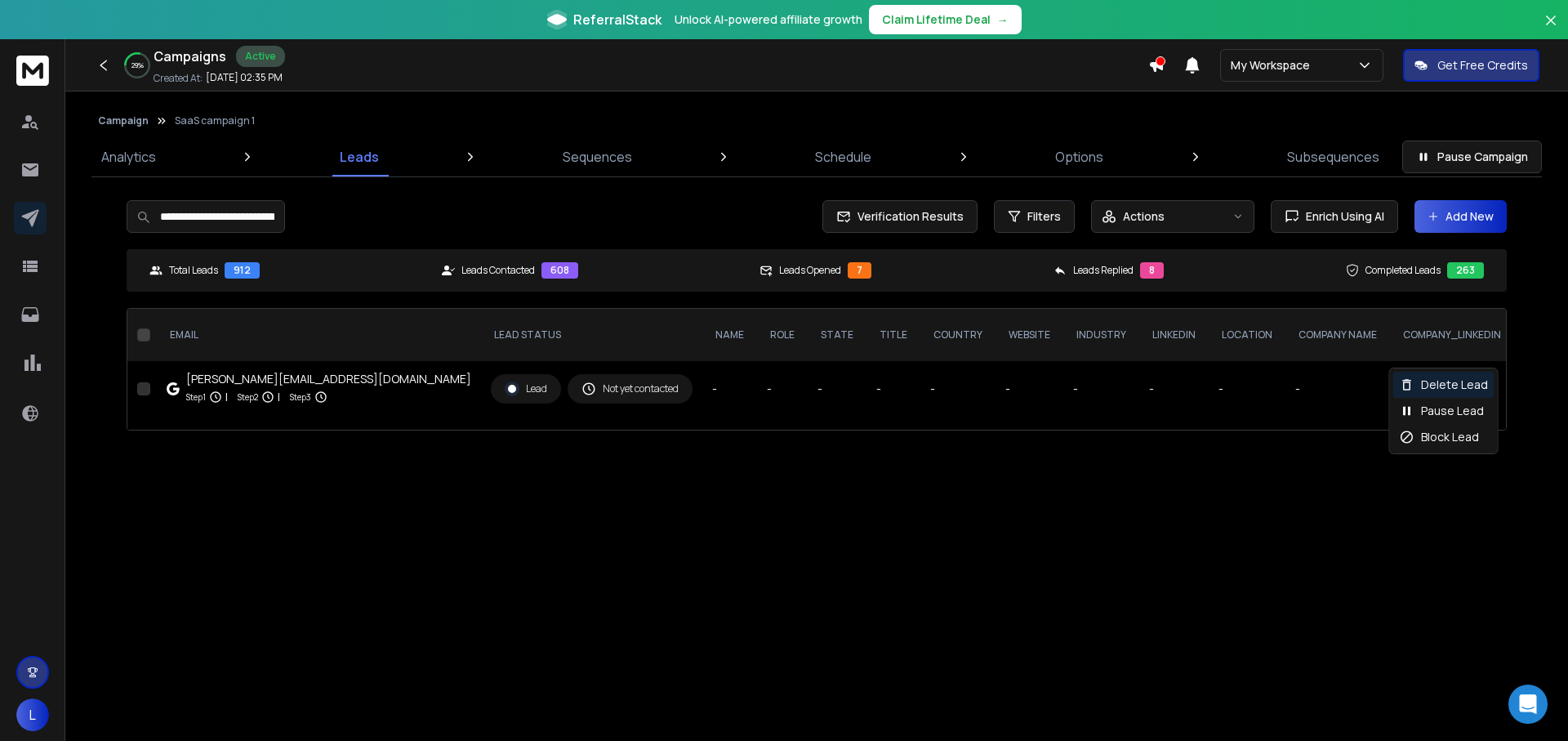
click at [992, 421] on div "**********" at bounding box center [816, 264] width 1451 height 313
click at [244, 214] on input "**********" at bounding box center [206, 215] width 159 height 32
click at [1464, 219] on button "Add New" at bounding box center [1460, 215] width 92 height 32
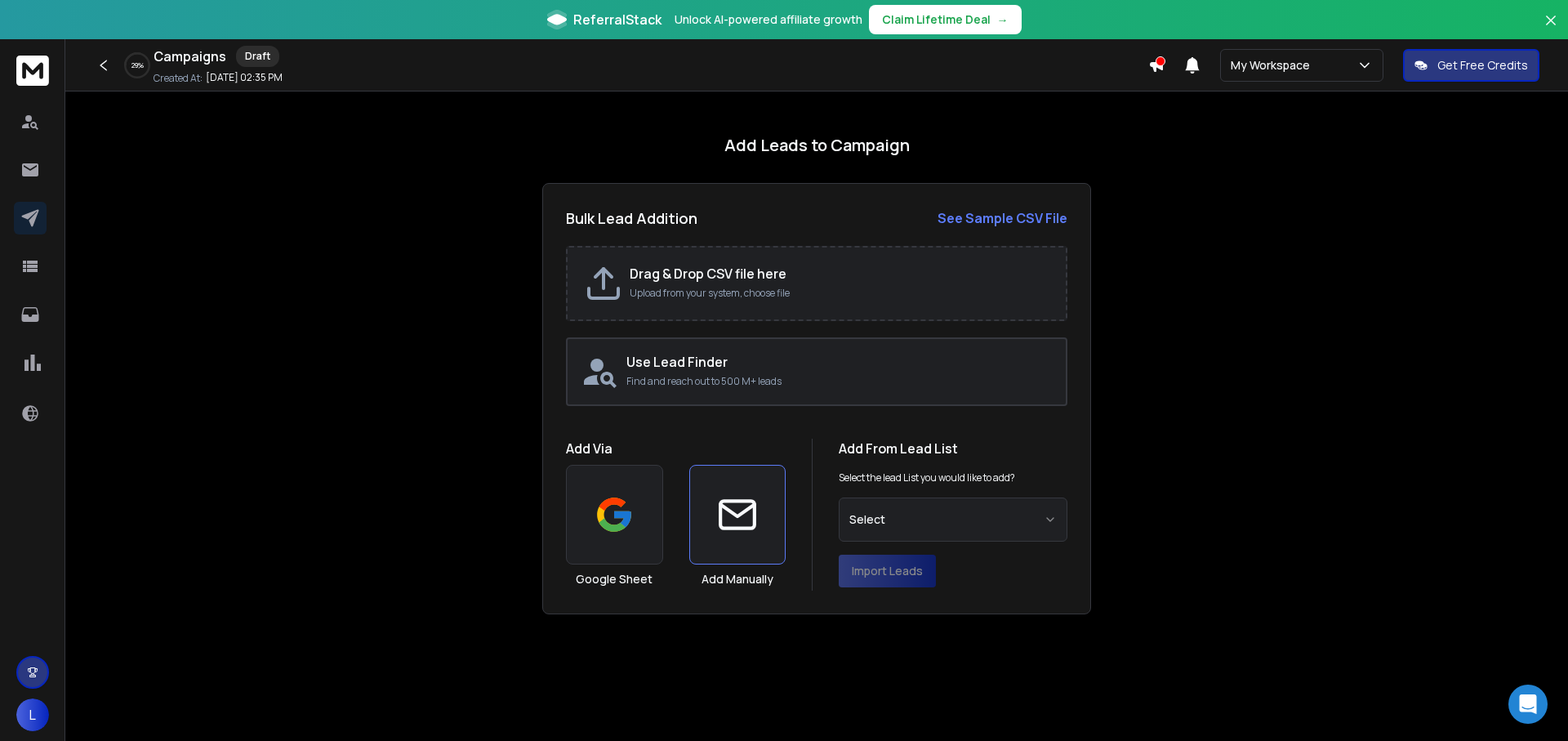
click at [727, 531] on icon at bounding box center [738, 515] width 41 height 49
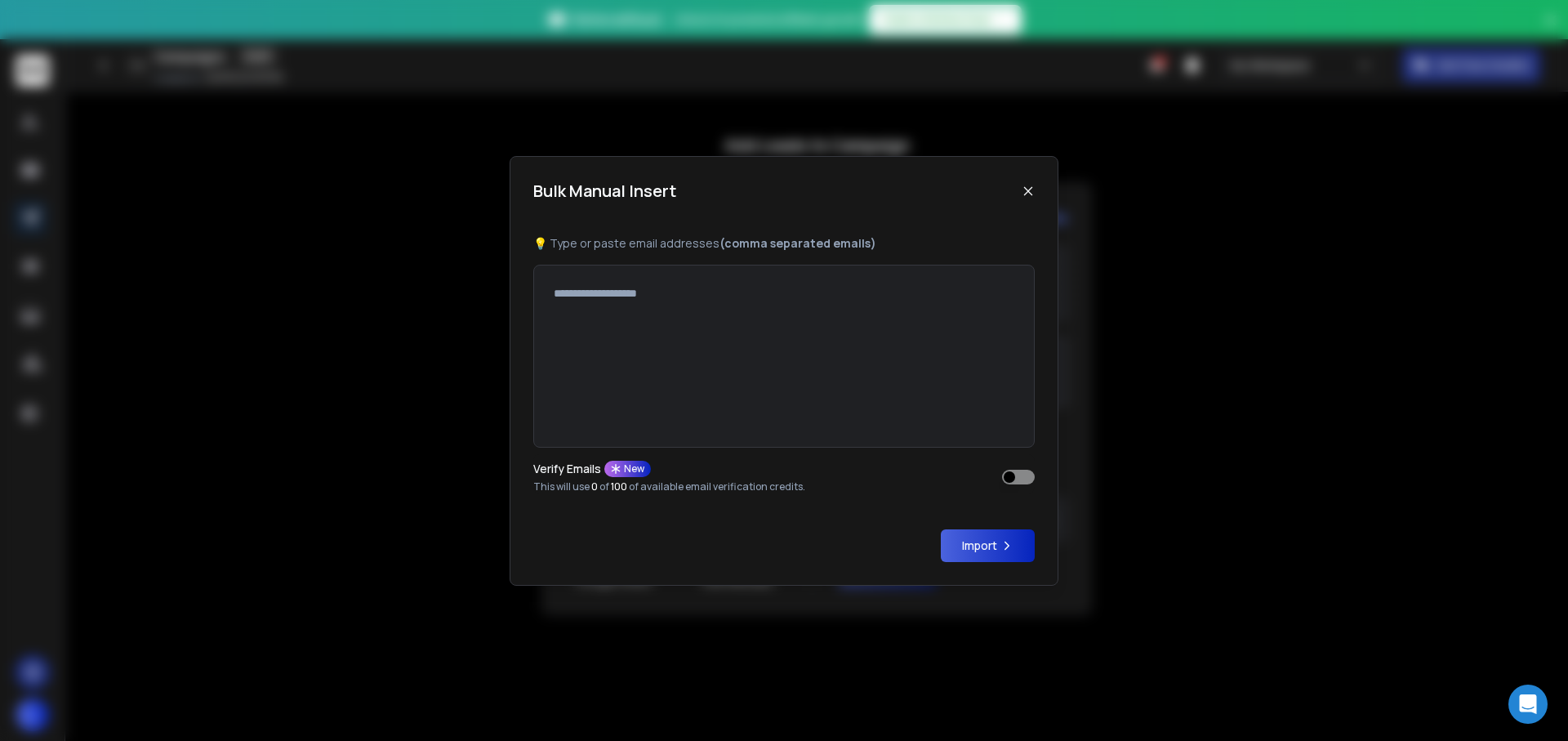
click at [611, 299] on textarea at bounding box center [784, 355] width 501 height 183
paste textarea "**********"
type textarea "**********"
click at [869, 549] on div "Verify Emails New This will use 1 of 100 of available email verification credit…" at bounding box center [784, 504] width 501 height 115
click at [1002, 550] on icon "submit" at bounding box center [1006, 545] width 13 height 13
